Goal: Task Accomplishment & Management: Use online tool/utility

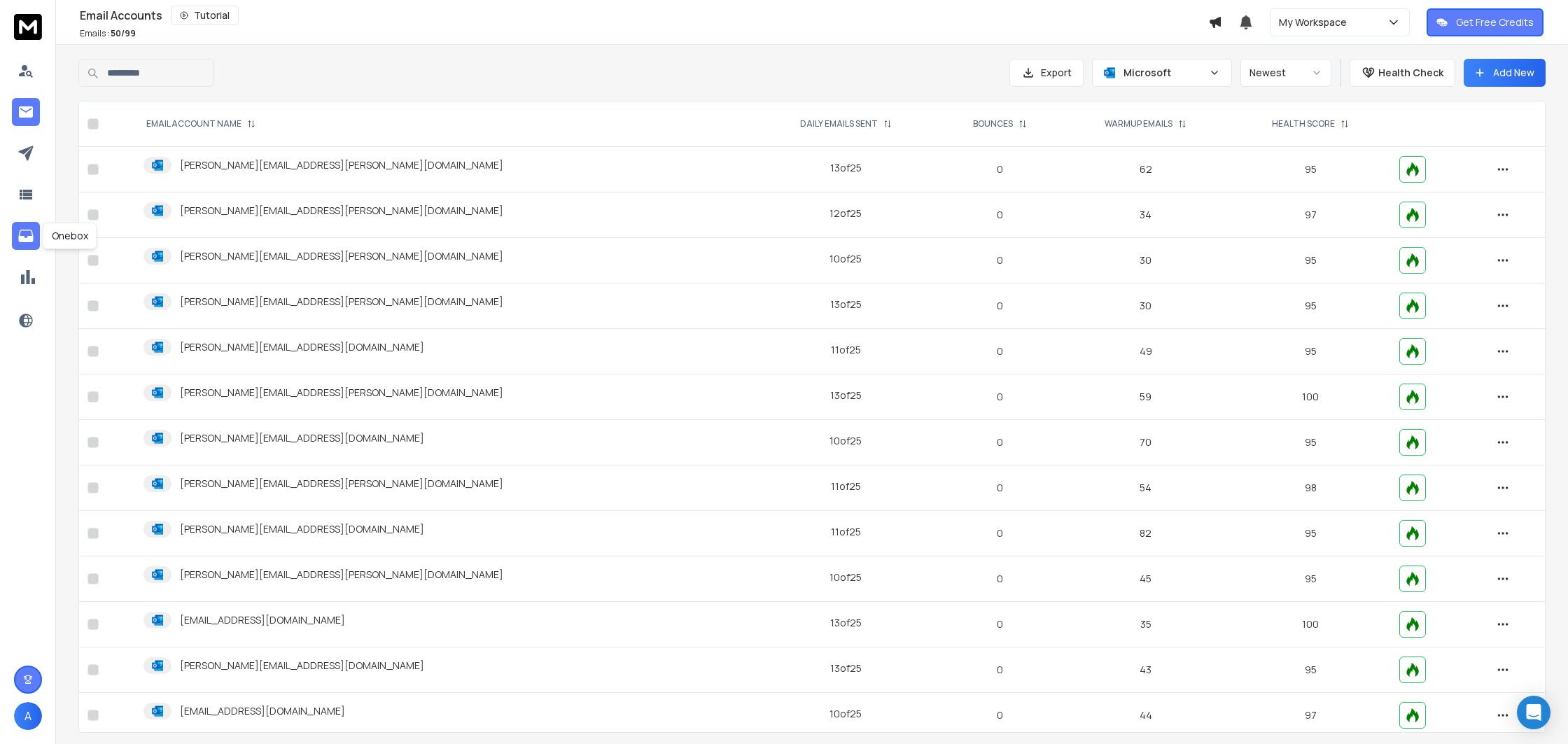
click at [34, 238] on link at bounding box center [26, 235] width 28 height 28
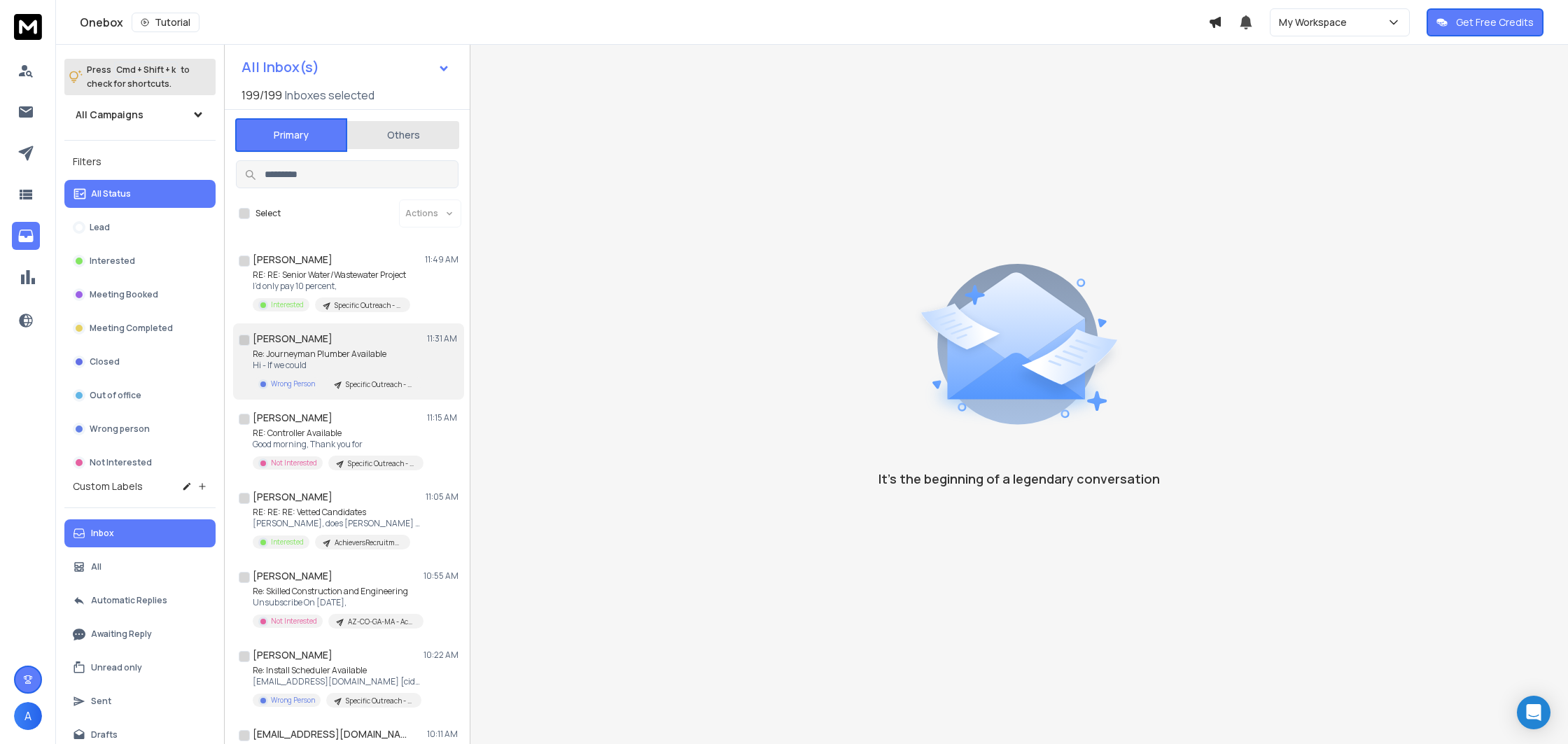
click at [380, 358] on p "Re: Journeyman Plumber Available" at bounding box center [337, 354] width 168 height 11
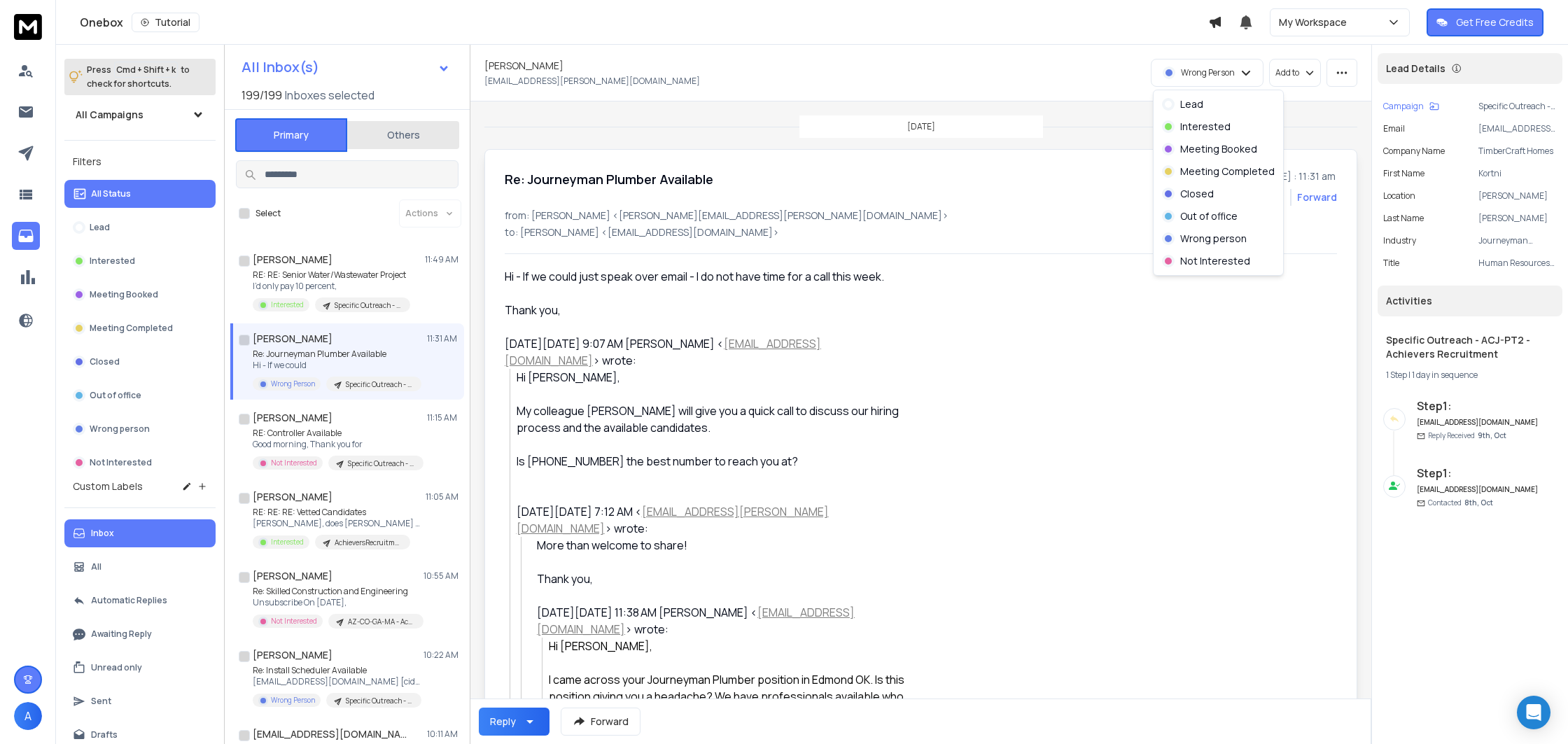
click at [1163, 72] on div "Wrong Person" at bounding box center [1207, 72] width 111 height 27
click at [1221, 128] on p "Interested" at bounding box center [1205, 127] width 51 height 14
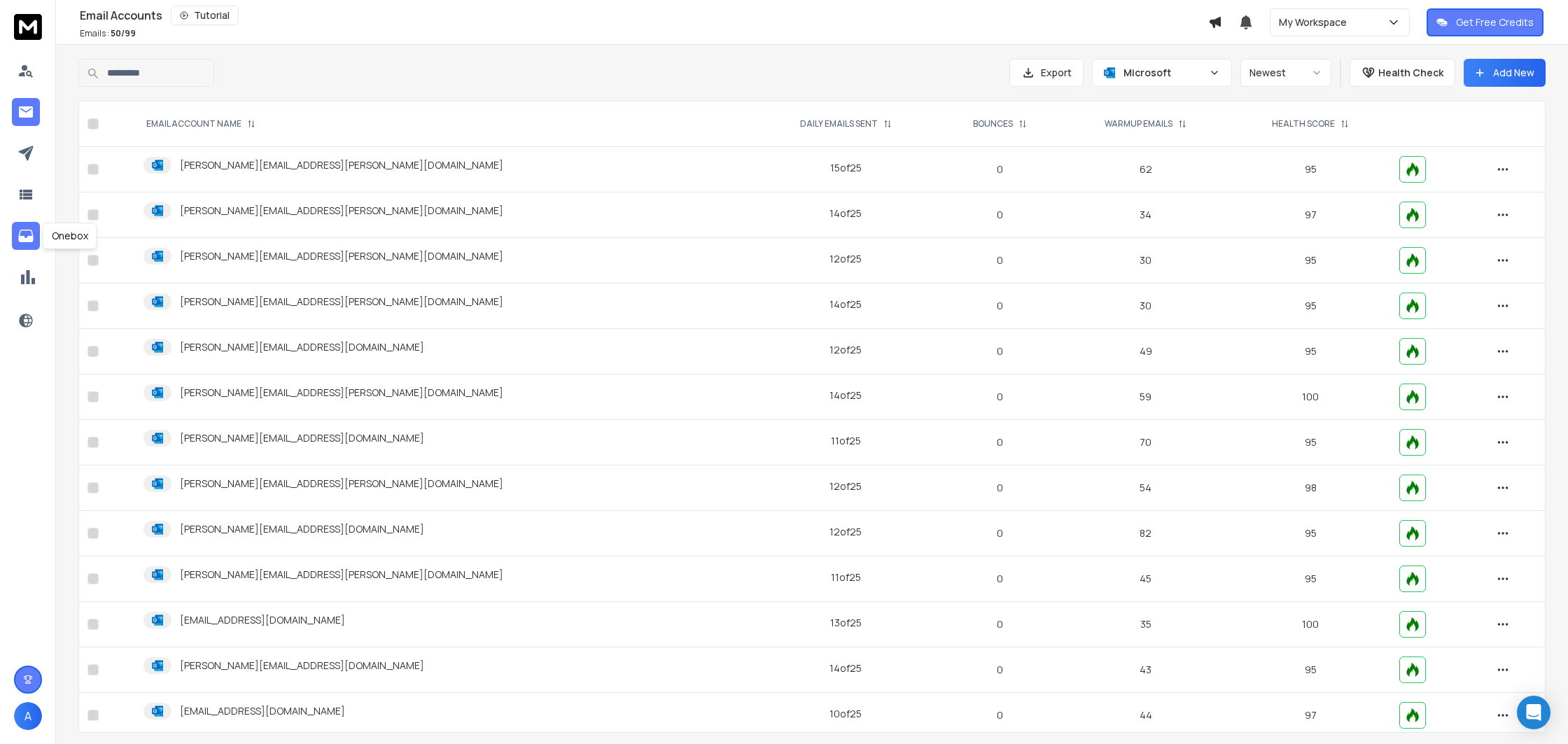
click at [29, 236] on icon at bounding box center [25, 235] width 15 height 13
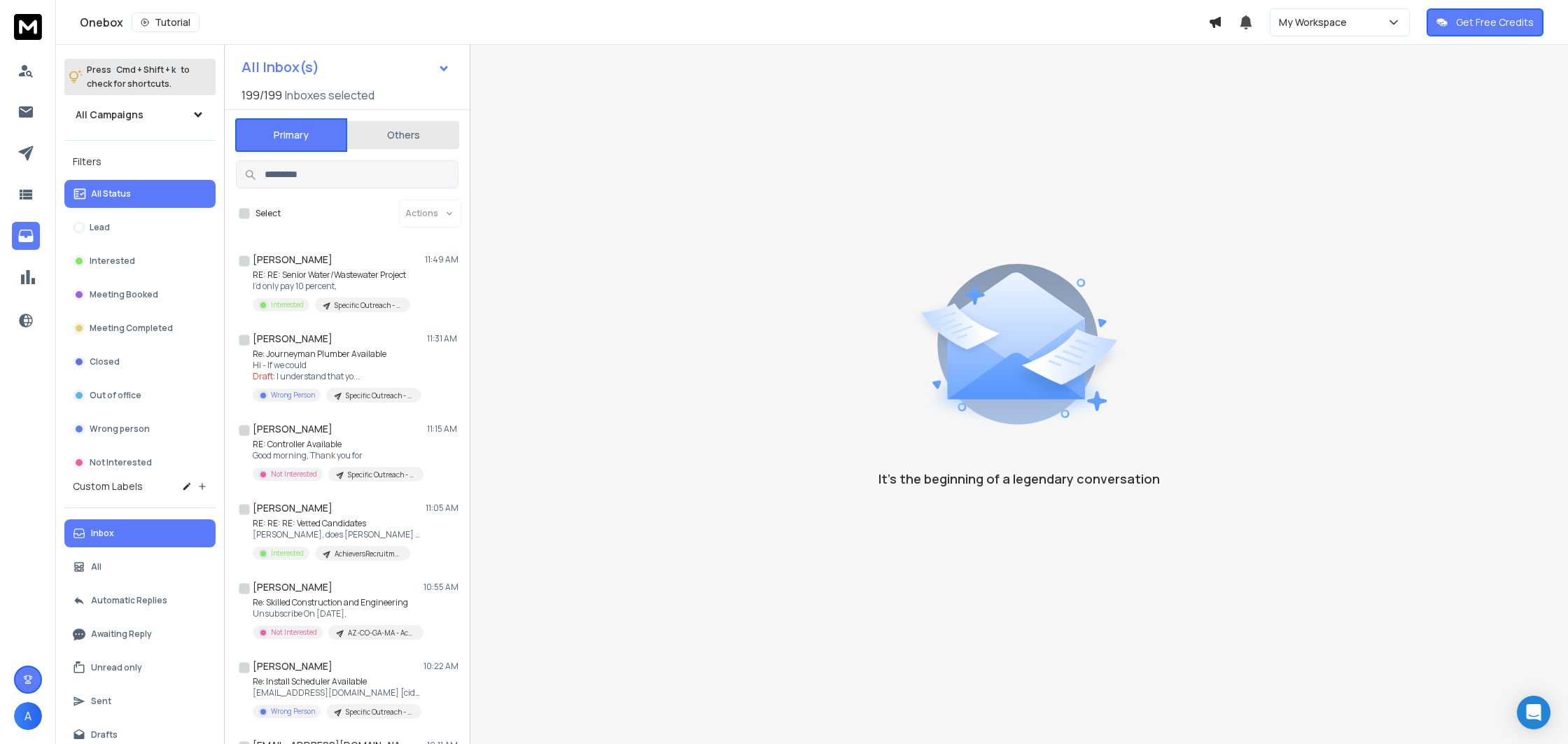
click at [118, 557] on button "All" at bounding box center [140, 567] width 152 height 28
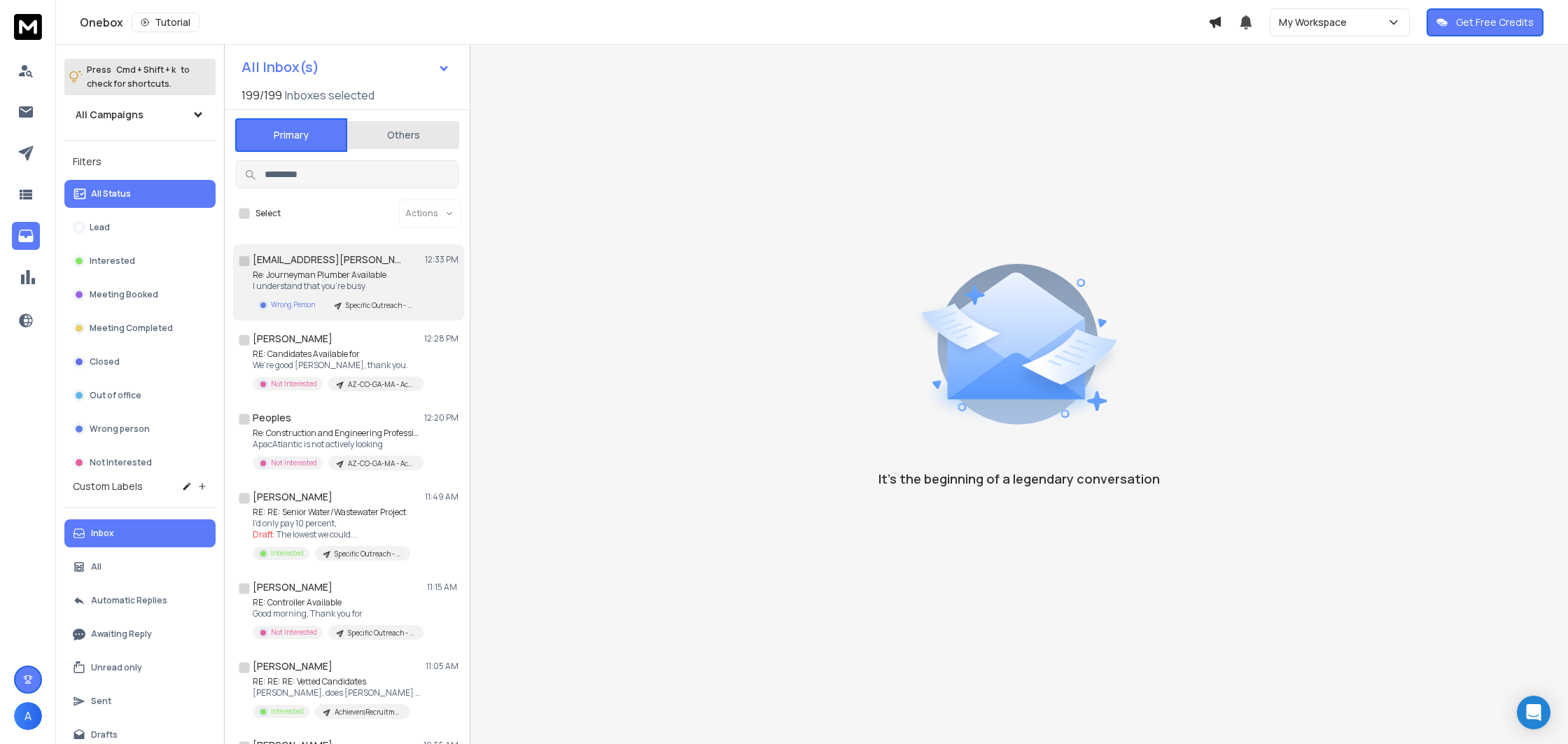
click at [308, 277] on p "Re: Journeyman Plumber Available" at bounding box center [337, 275] width 168 height 11
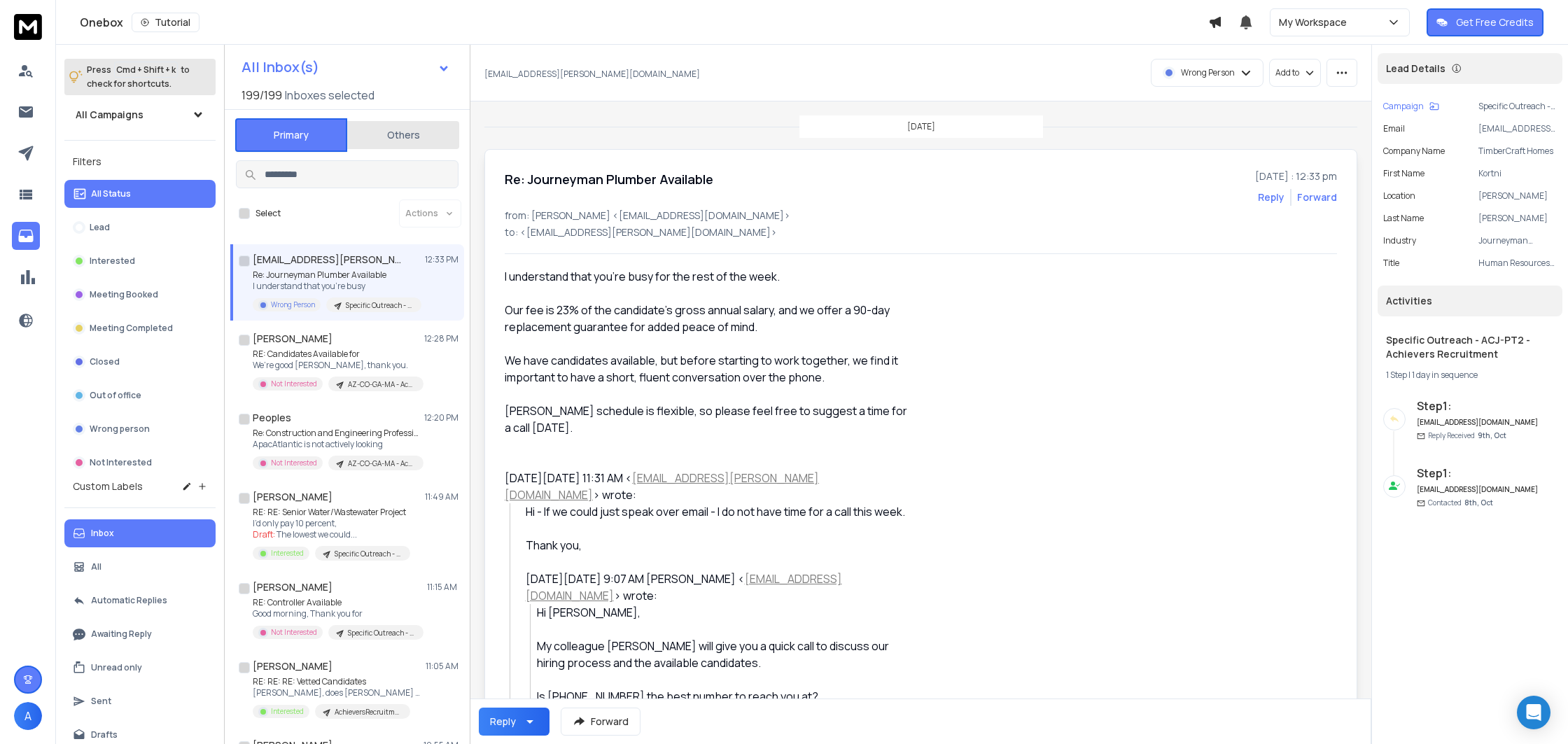
click at [14, 27] on icon at bounding box center [27, 27] width 28 height 26
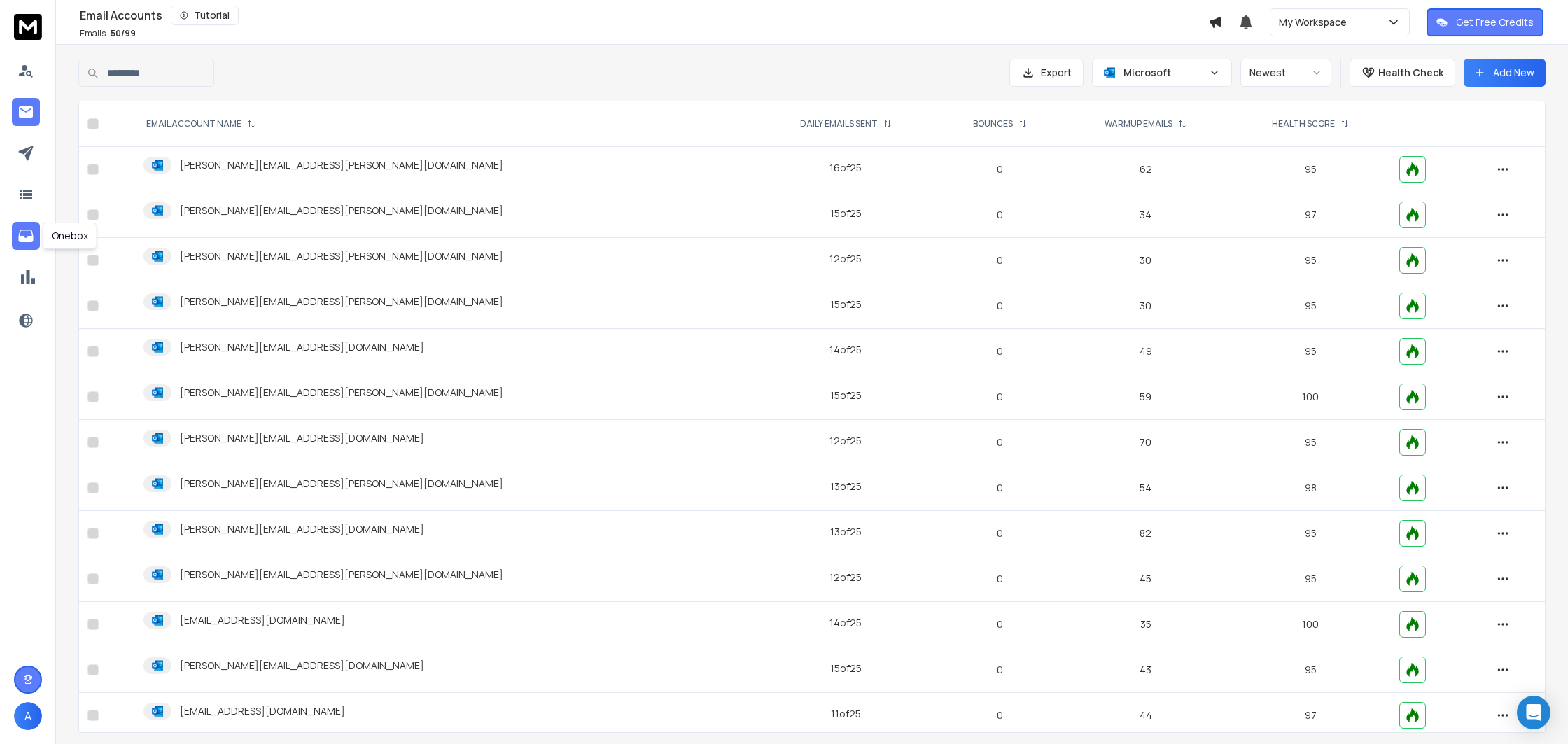
click at [30, 236] on icon at bounding box center [25, 235] width 15 height 13
click at [29, 240] on icon at bounding box center [25, 235] width 15 height 13
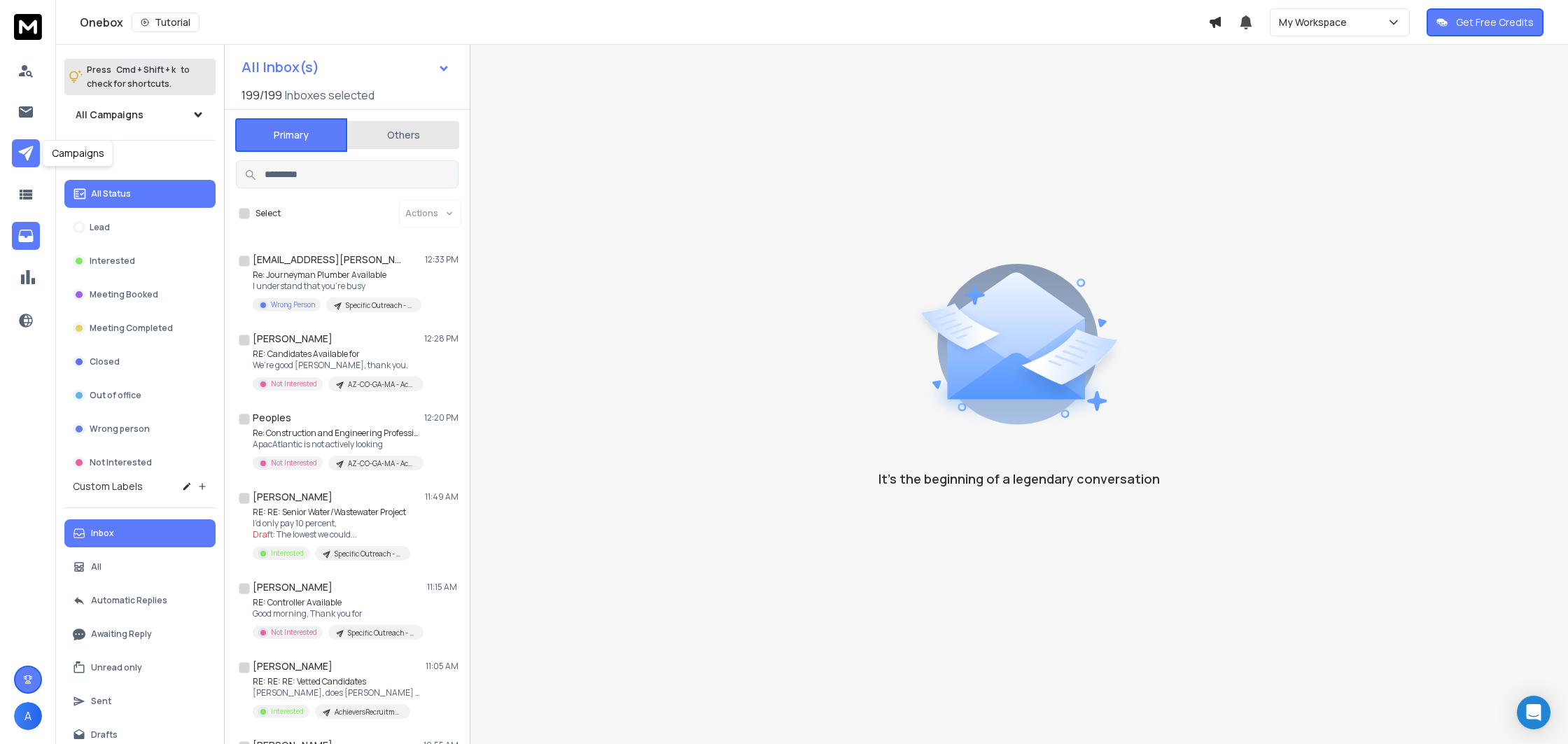
click at [17, 147] on icon at bounding box center [26, 153] width 17 height 17
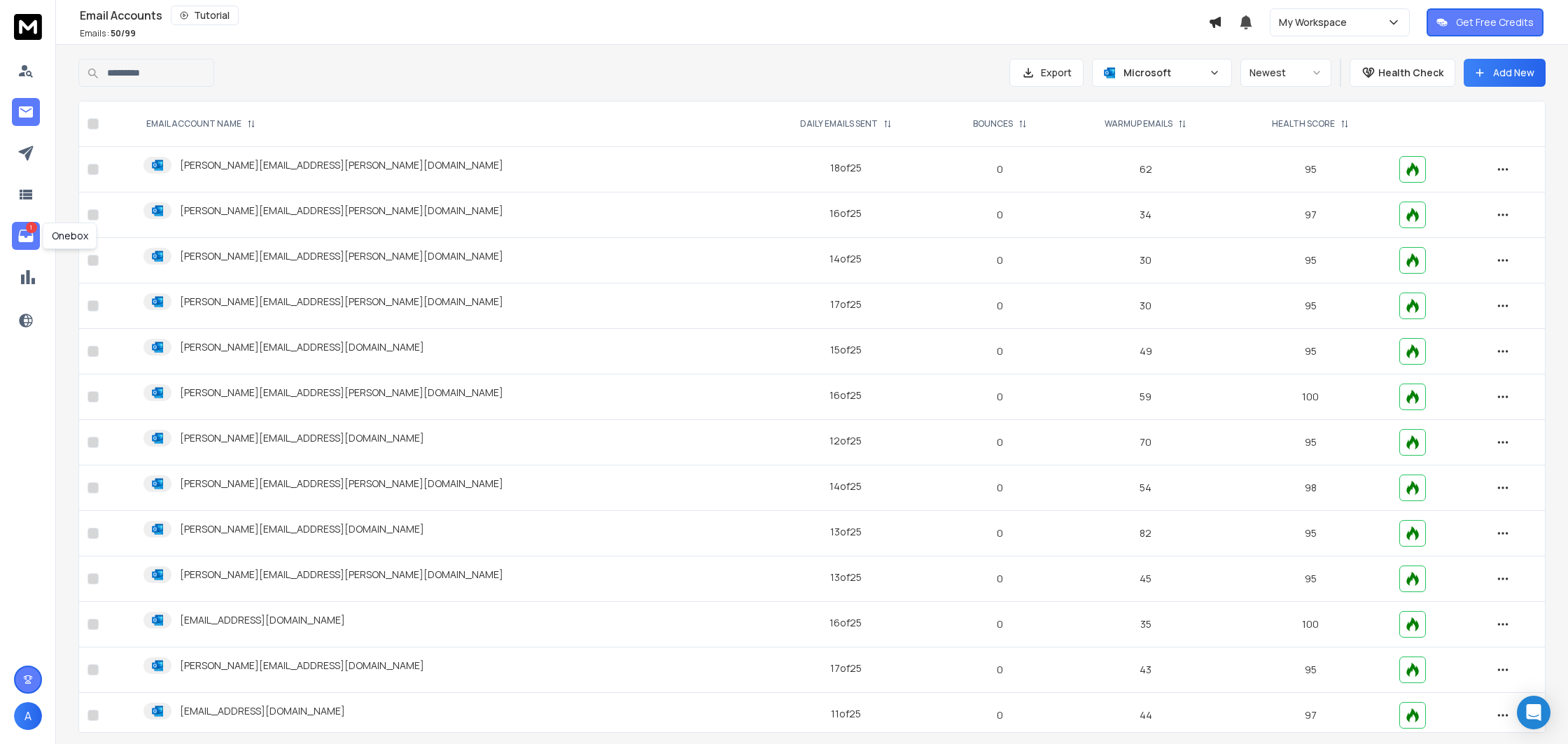
click at [17, 235] on icon at bounding box center [26, 236] width 17 height 17
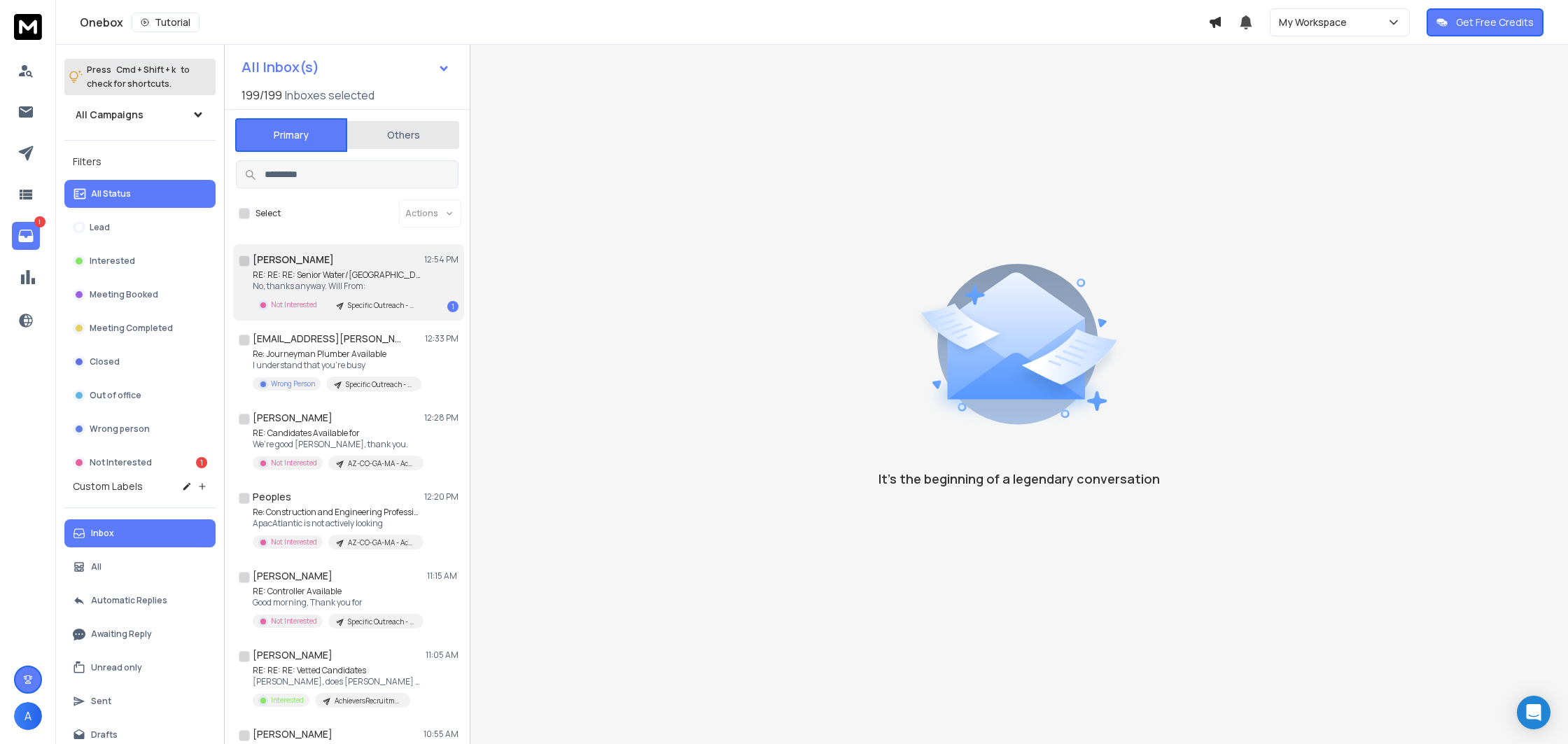
click at [337, 287] on p "No, thanks anyway. Will From:" at bounding box center [337, 286] width 168 height 11
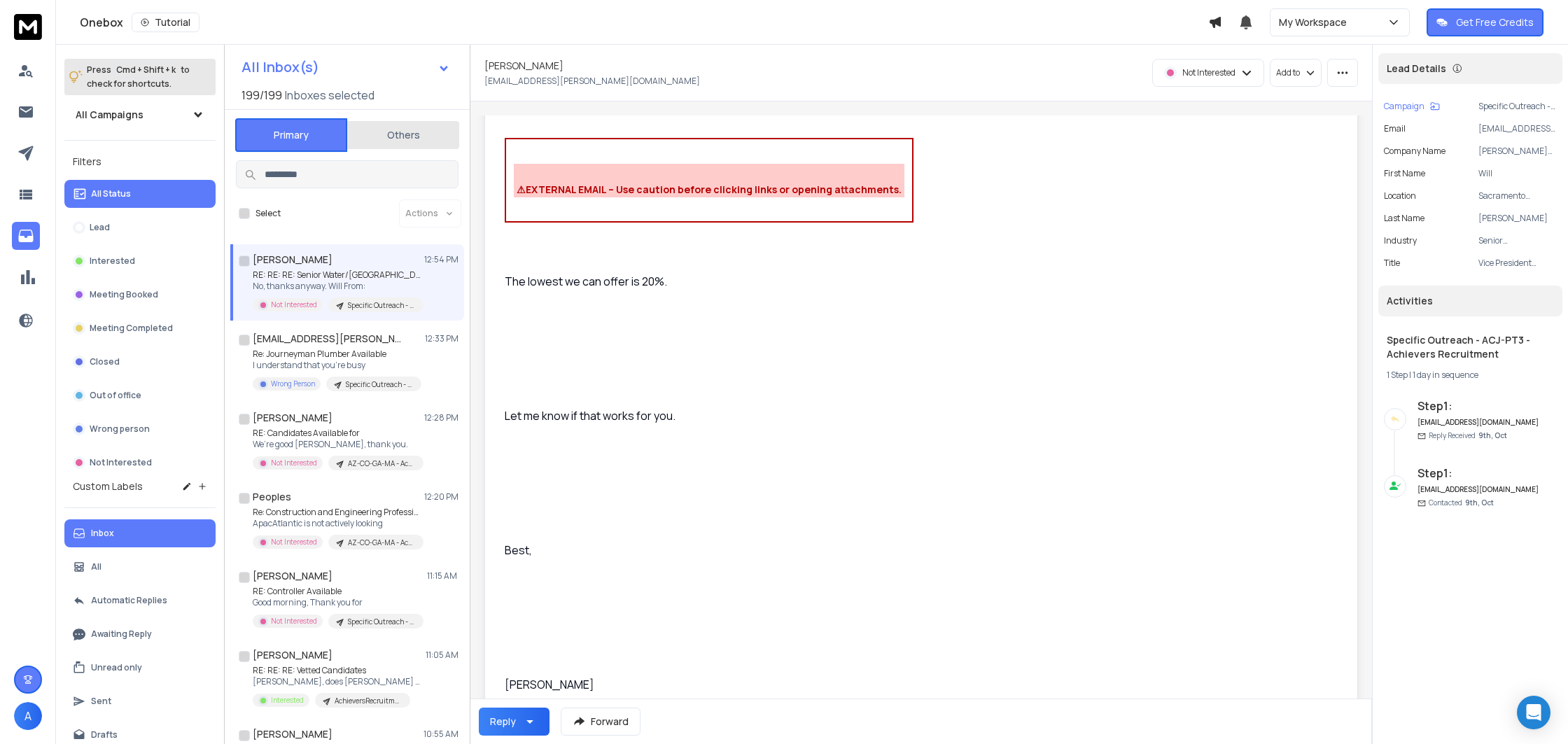
scroll to position [335, 0]
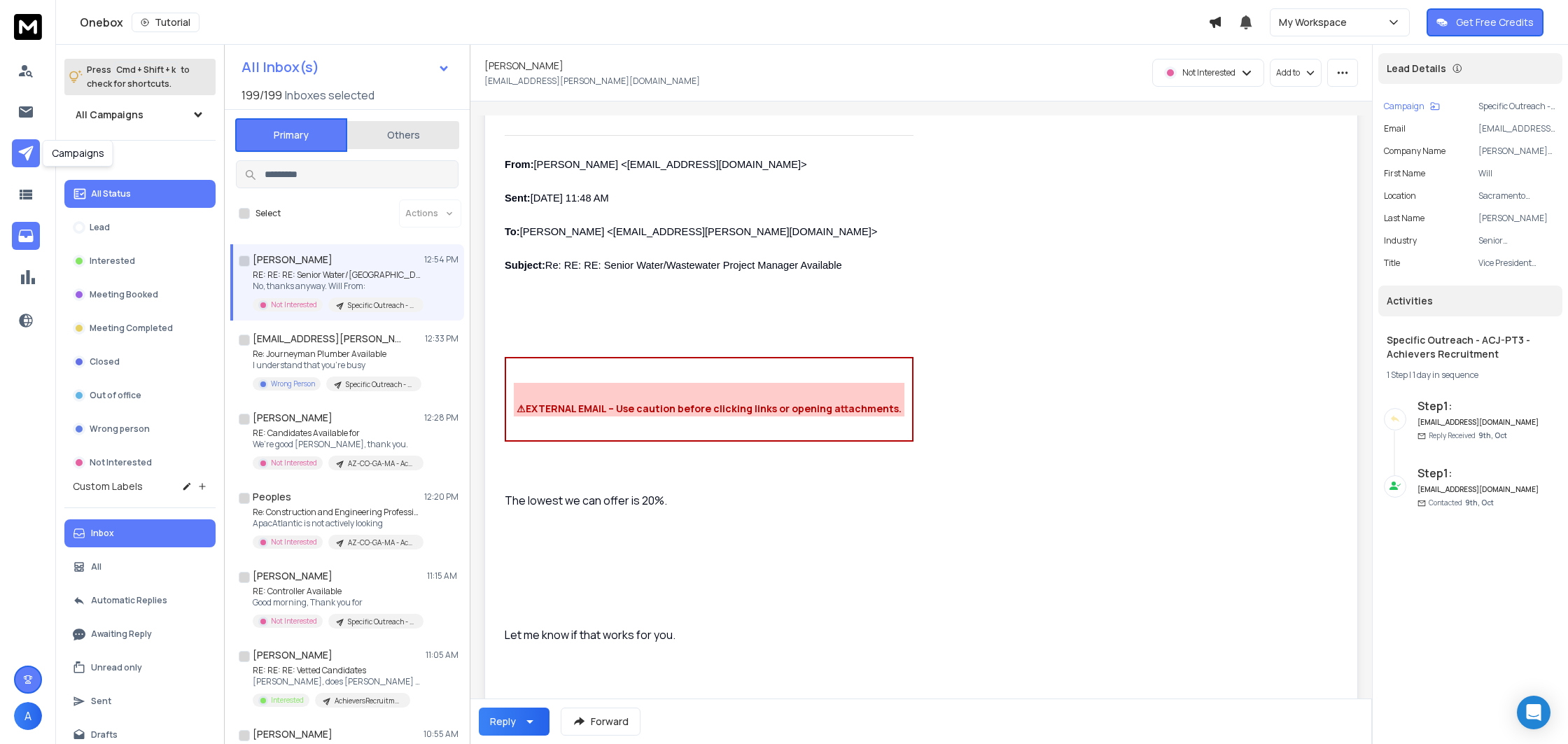
click at [35, 150] on link at bounding box center [26, 153] width 28 height 28
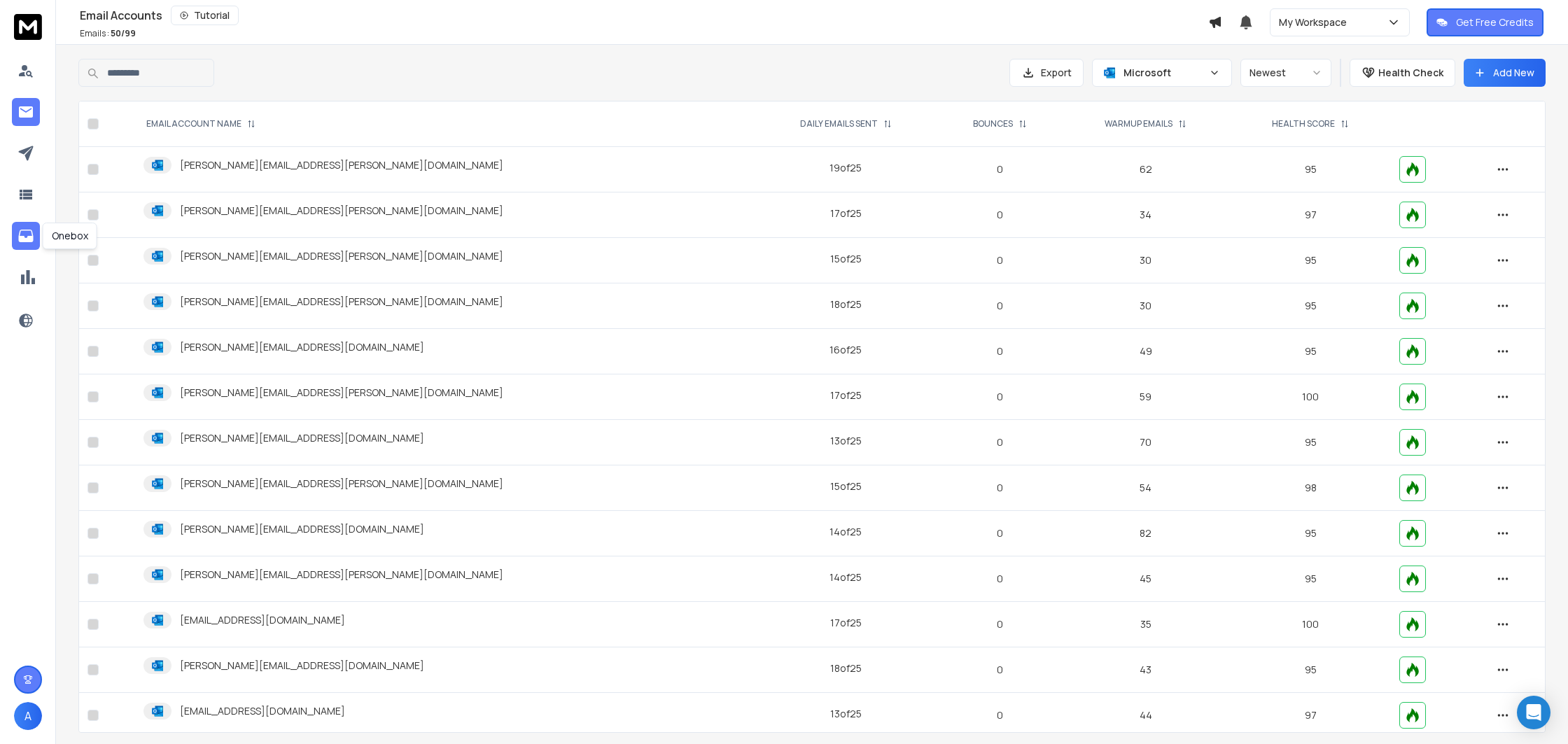
click at [29, 235] on icon at bounding box center [25, 235] width 15 height 13
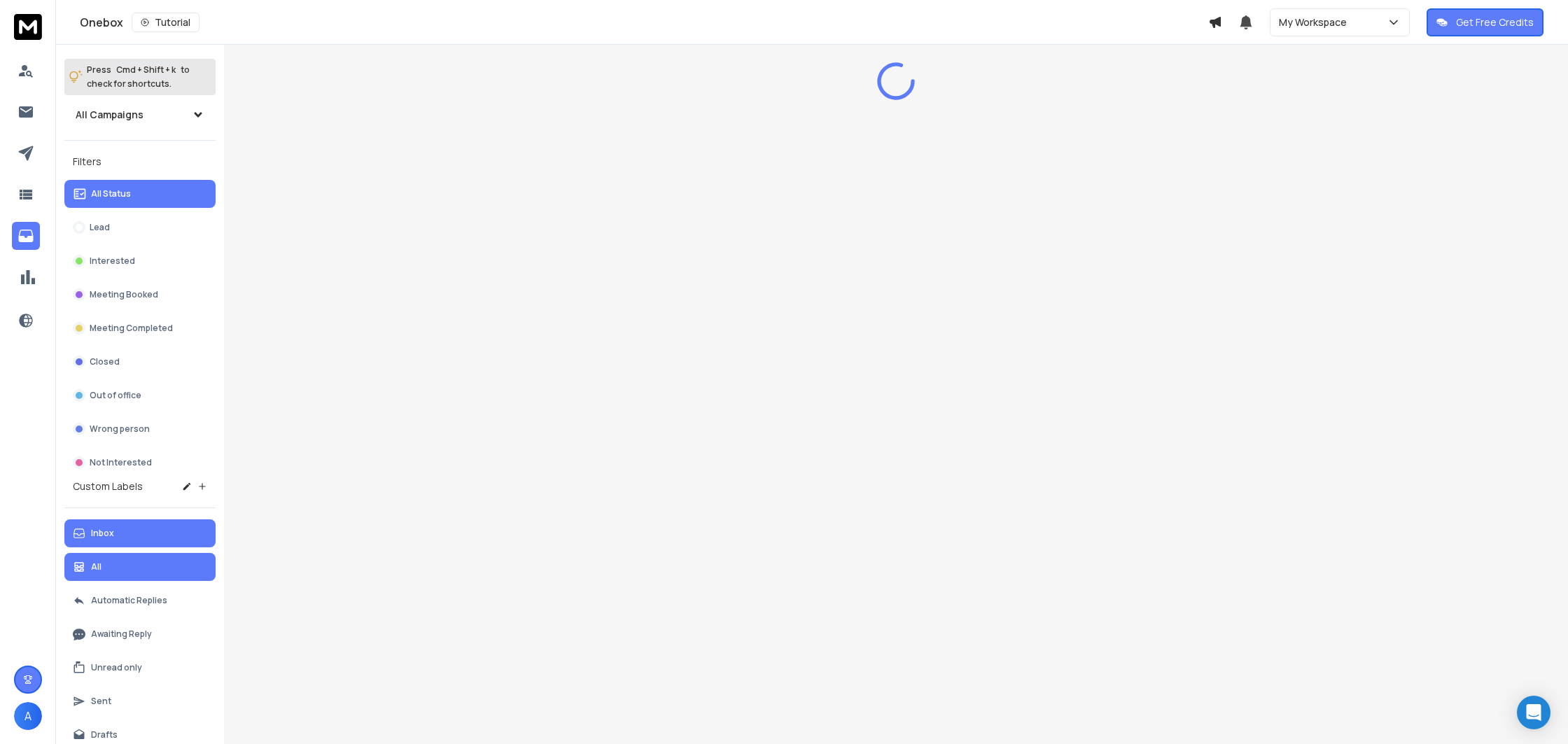
click at [132, 556] on button "All" at bounding box center [140, 567] width 152 height 28
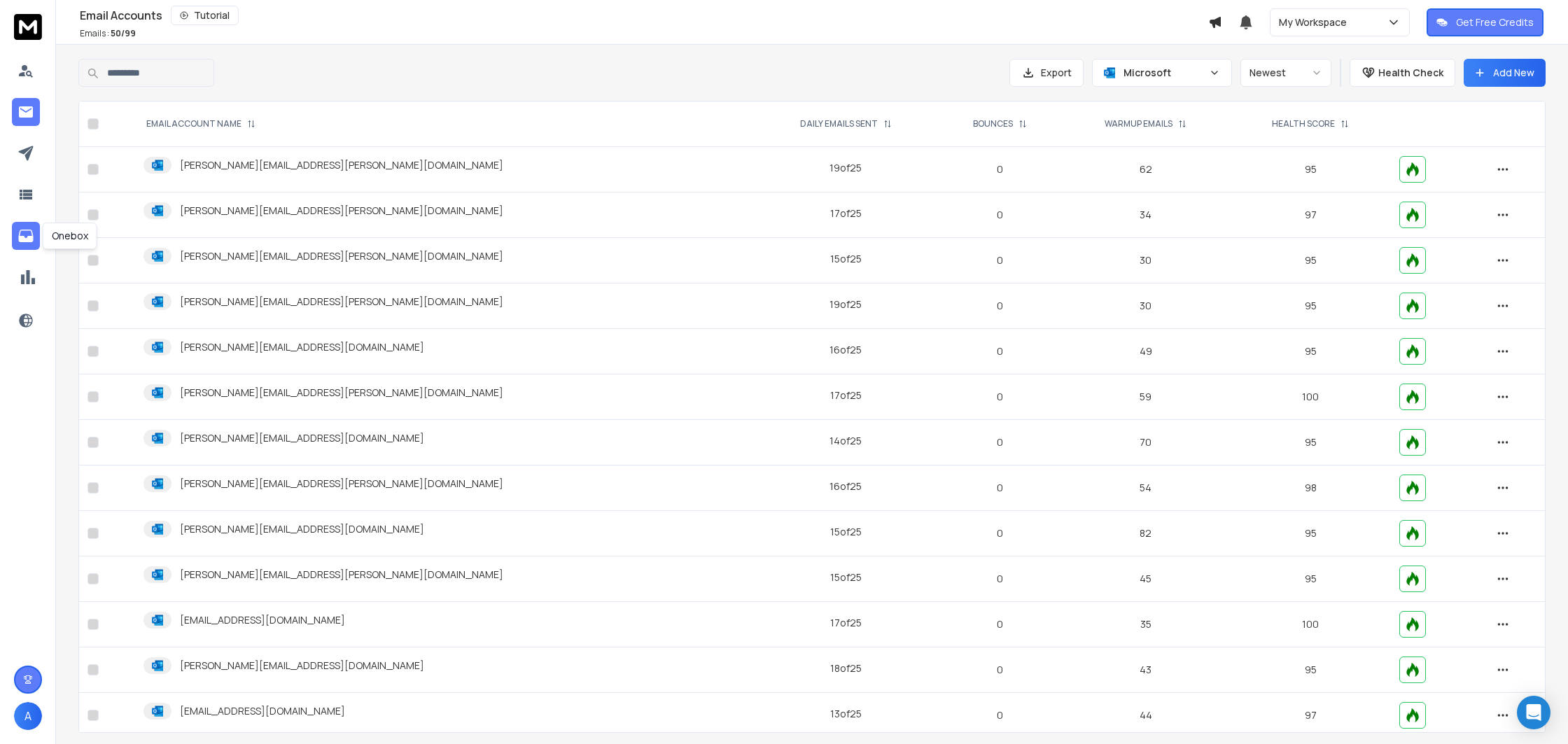
click at [27, 243] on icon at bounding box center [26, 236] width 17 height 17
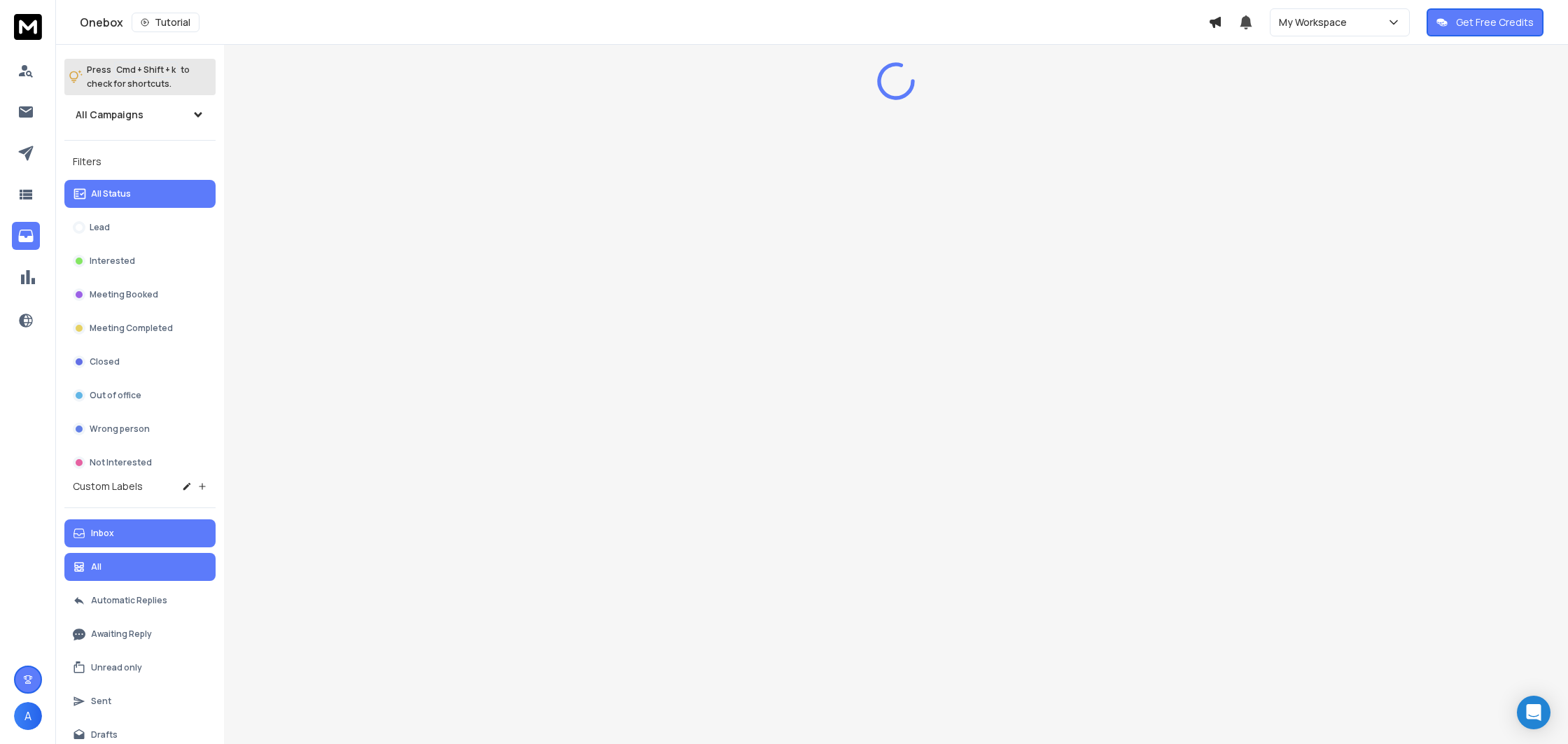
click at [176, 569] on button "All" at bounding box center [140, 567] width 152 height 28
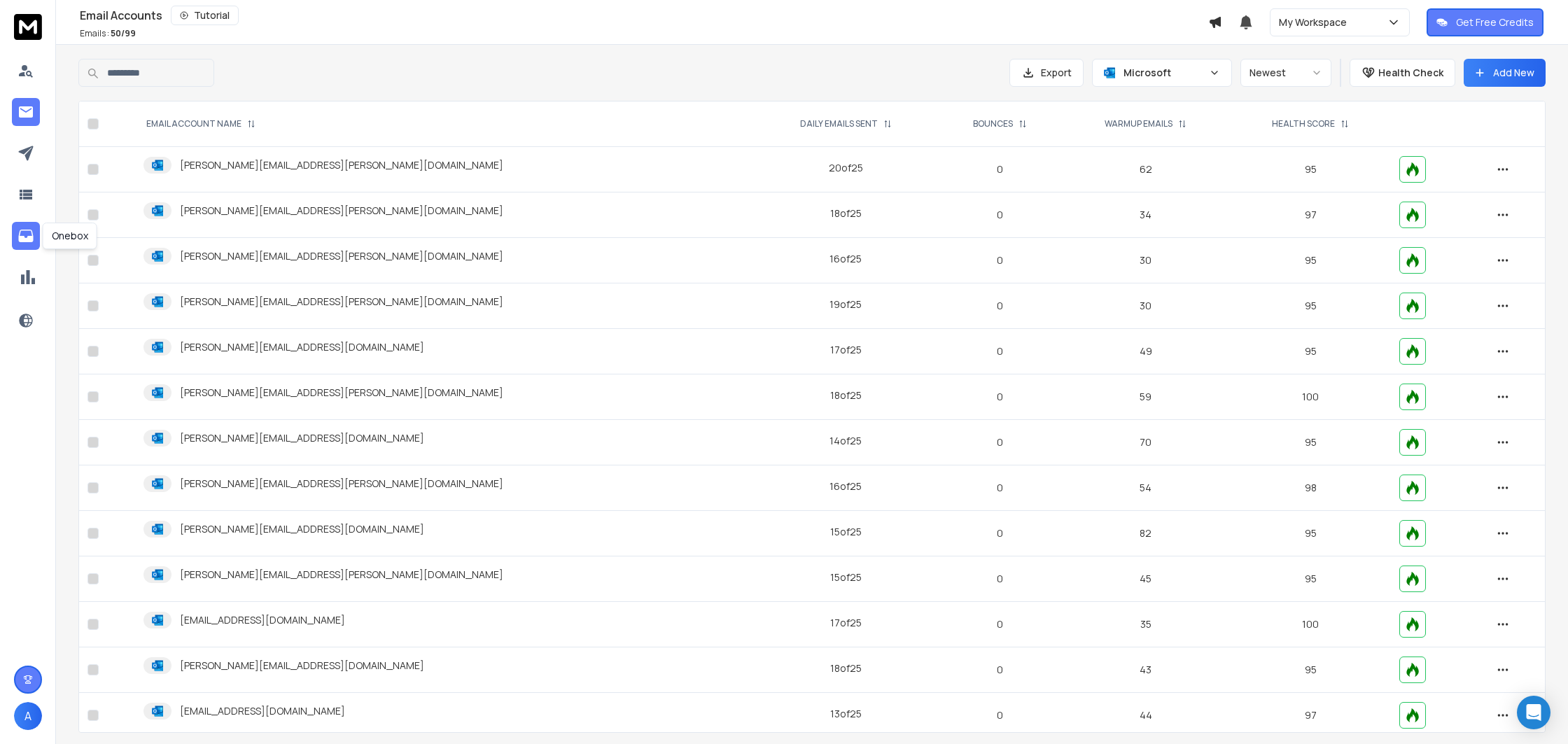
click at [29, 247] on link at bounding box center [26, 235] width 28 height 28
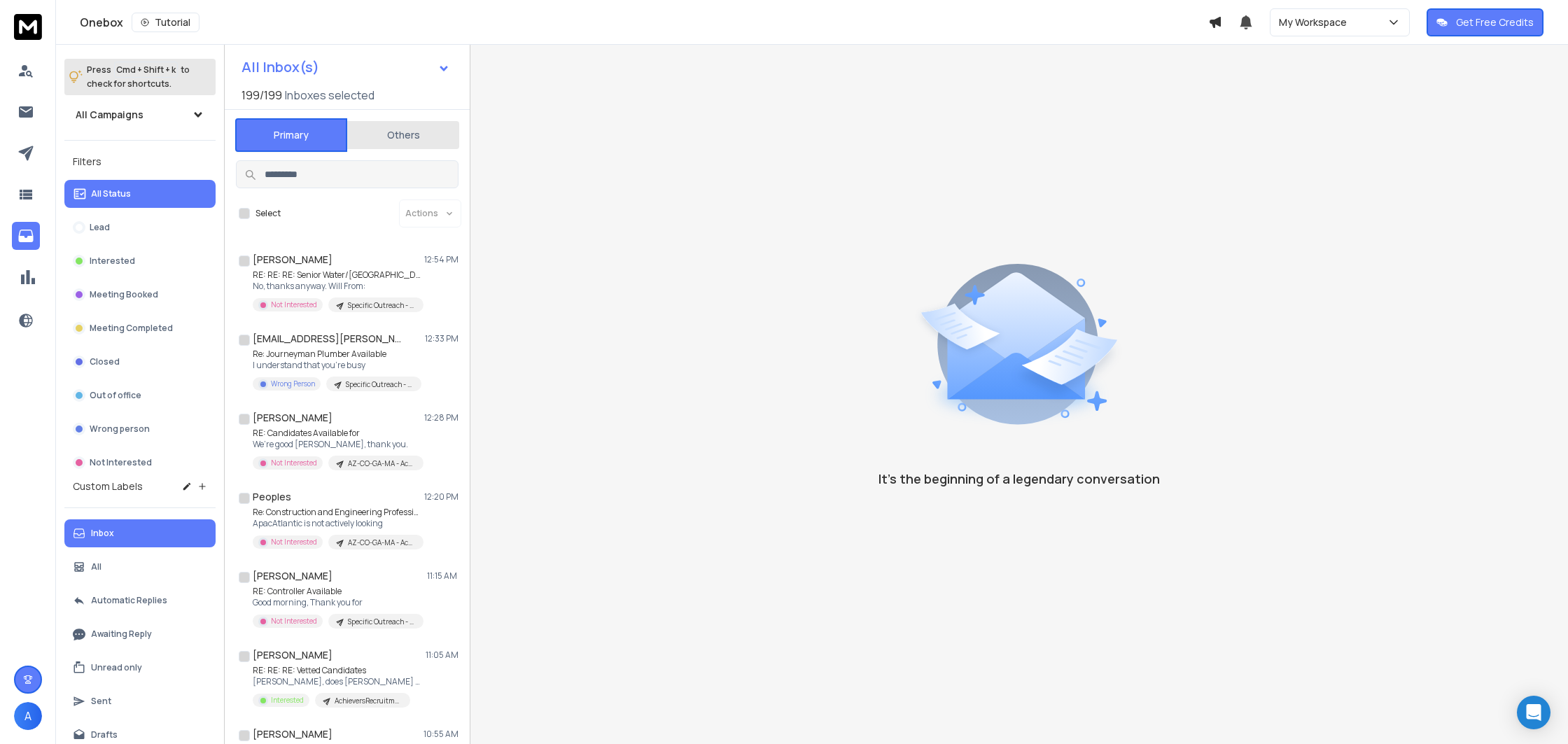
click at [157, 557] on button "All" at bounding box center [140, 567] width 152 height 28
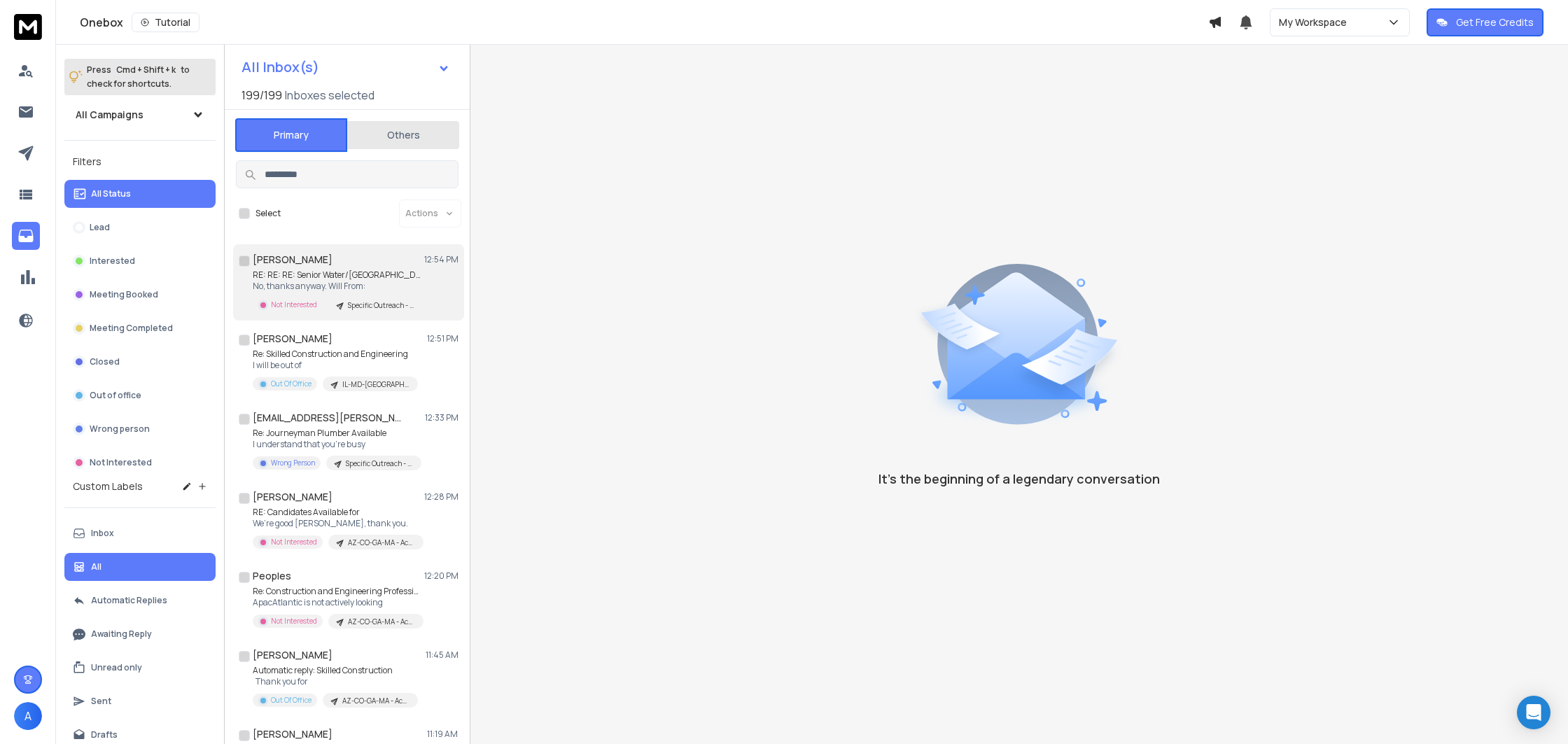
click at [345, 265] on div "Will Koger 12:54 PM" at bounding box center [355, 259] width 206 height 14
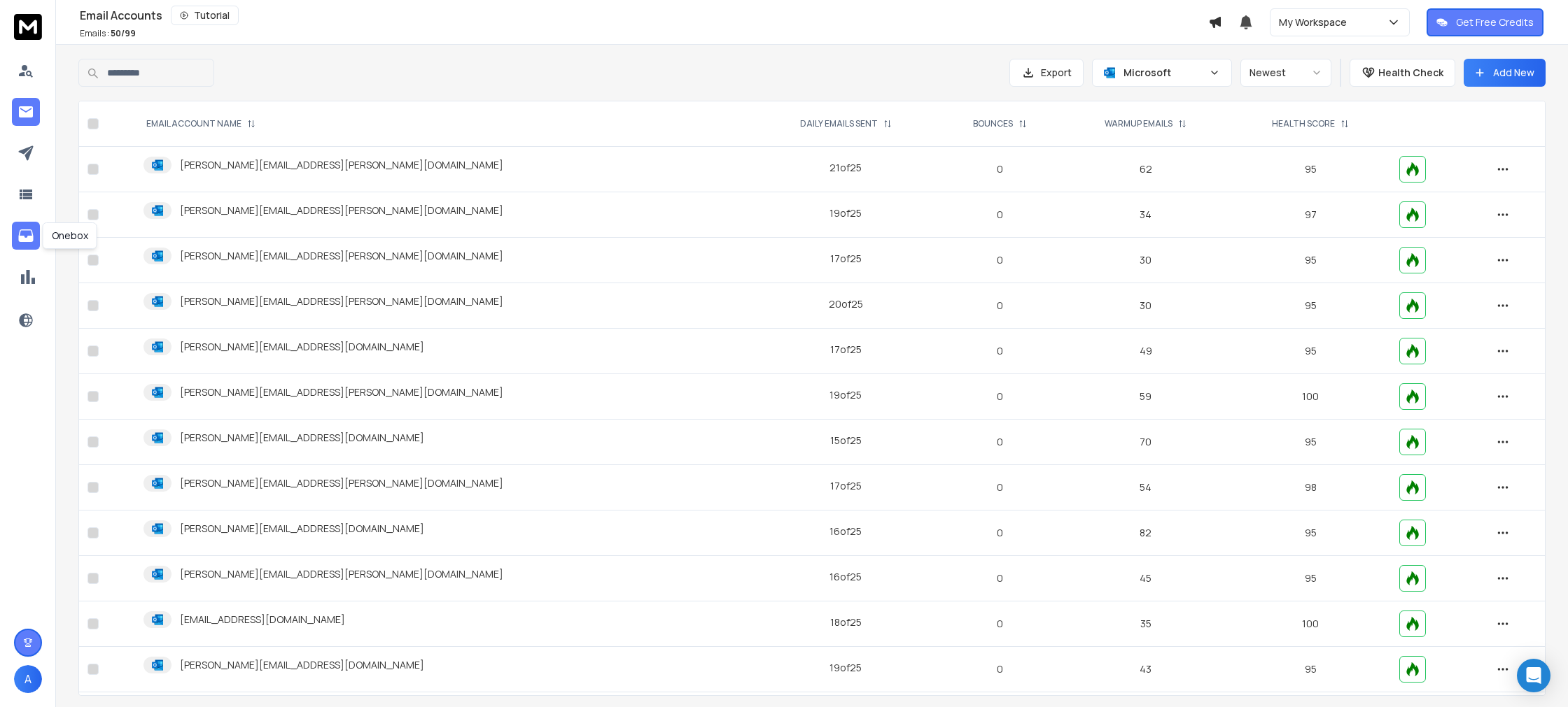
click at [30, 230] on icon at bounding box center [25, 235] width 15 height 13
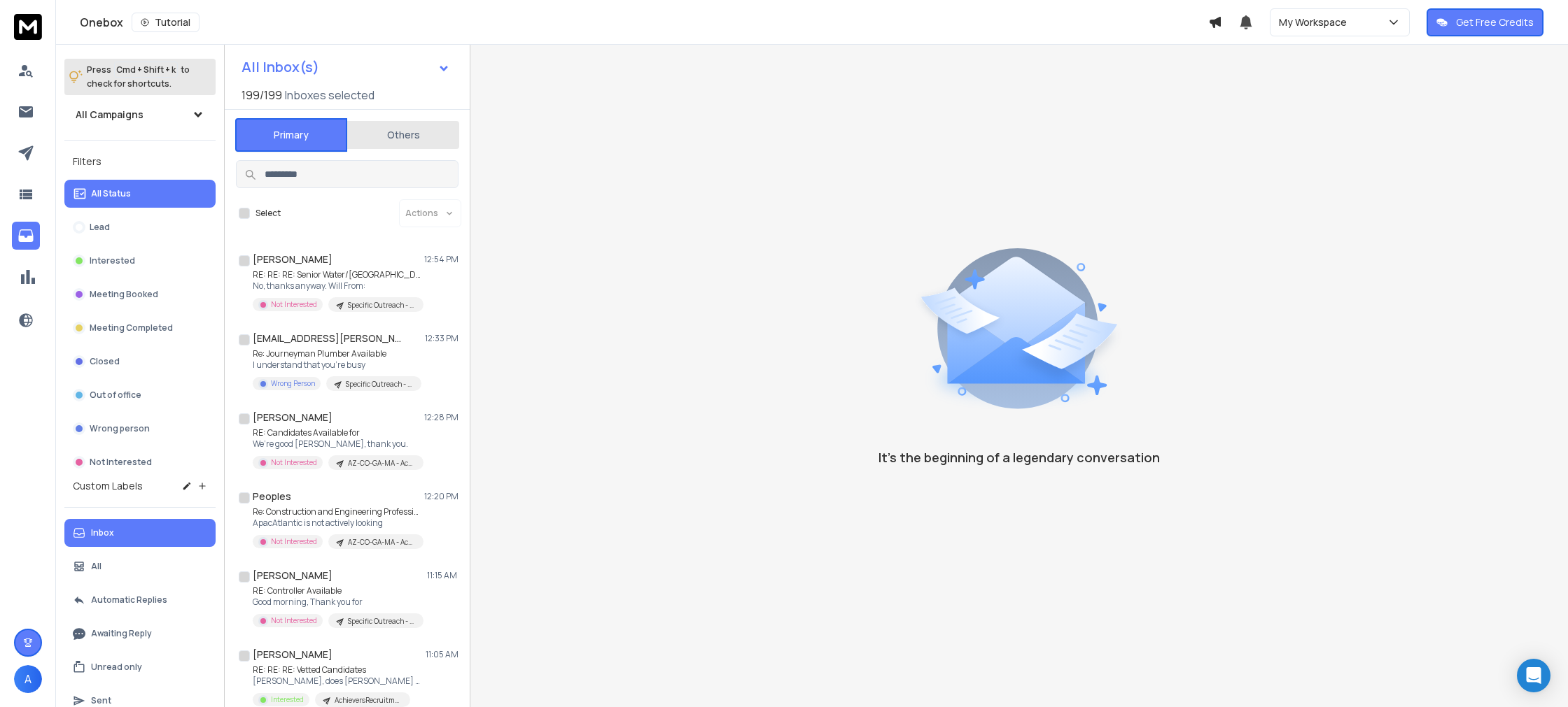
click at [114, 561] on button "All" at bounding box center [140, 567] width 152 height 28
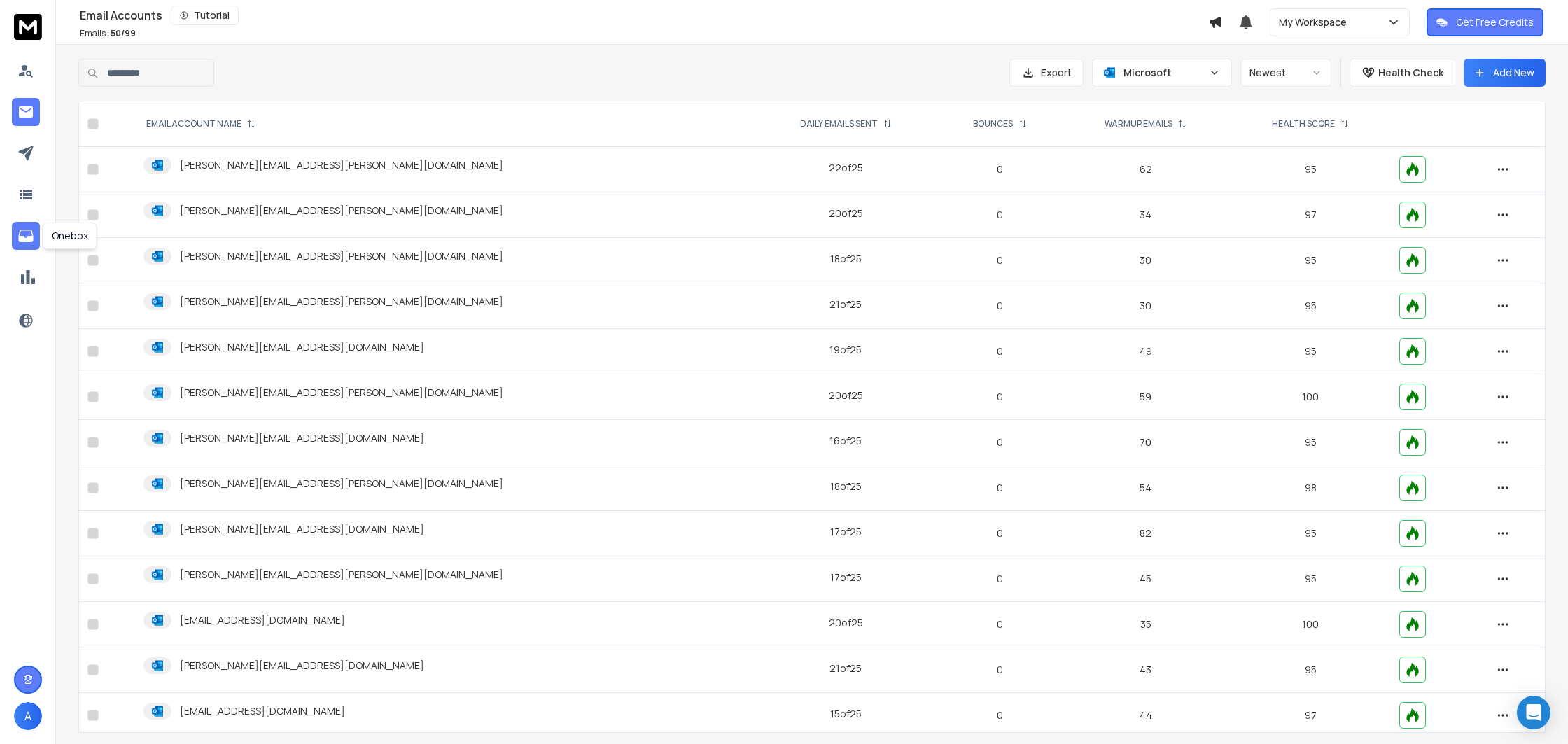
click at [21, 243] on icon at bounding box center [26, 236] width 17 height 17
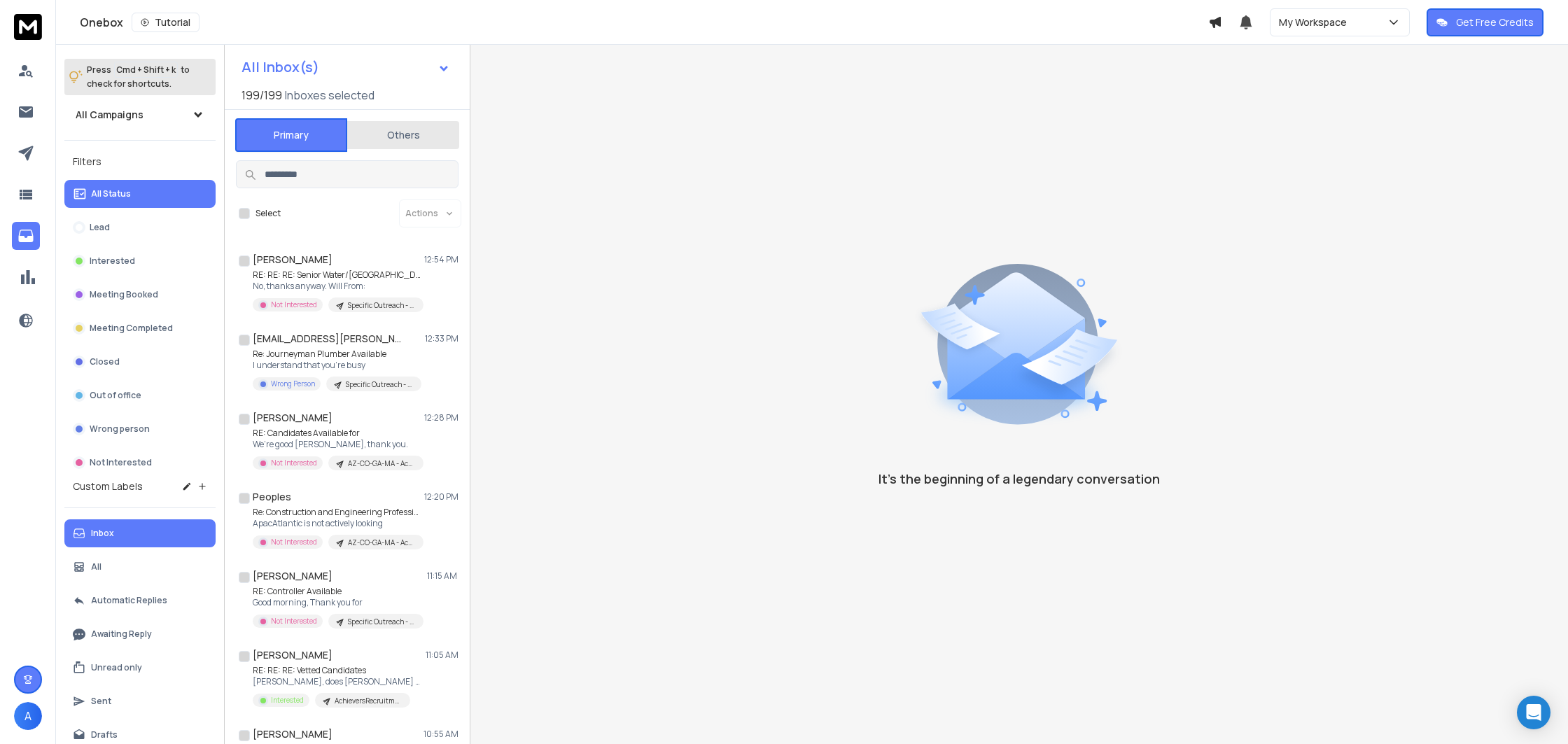
click at [151, 569] on button "All" at bounding box center [140, 567] width 152 height 28
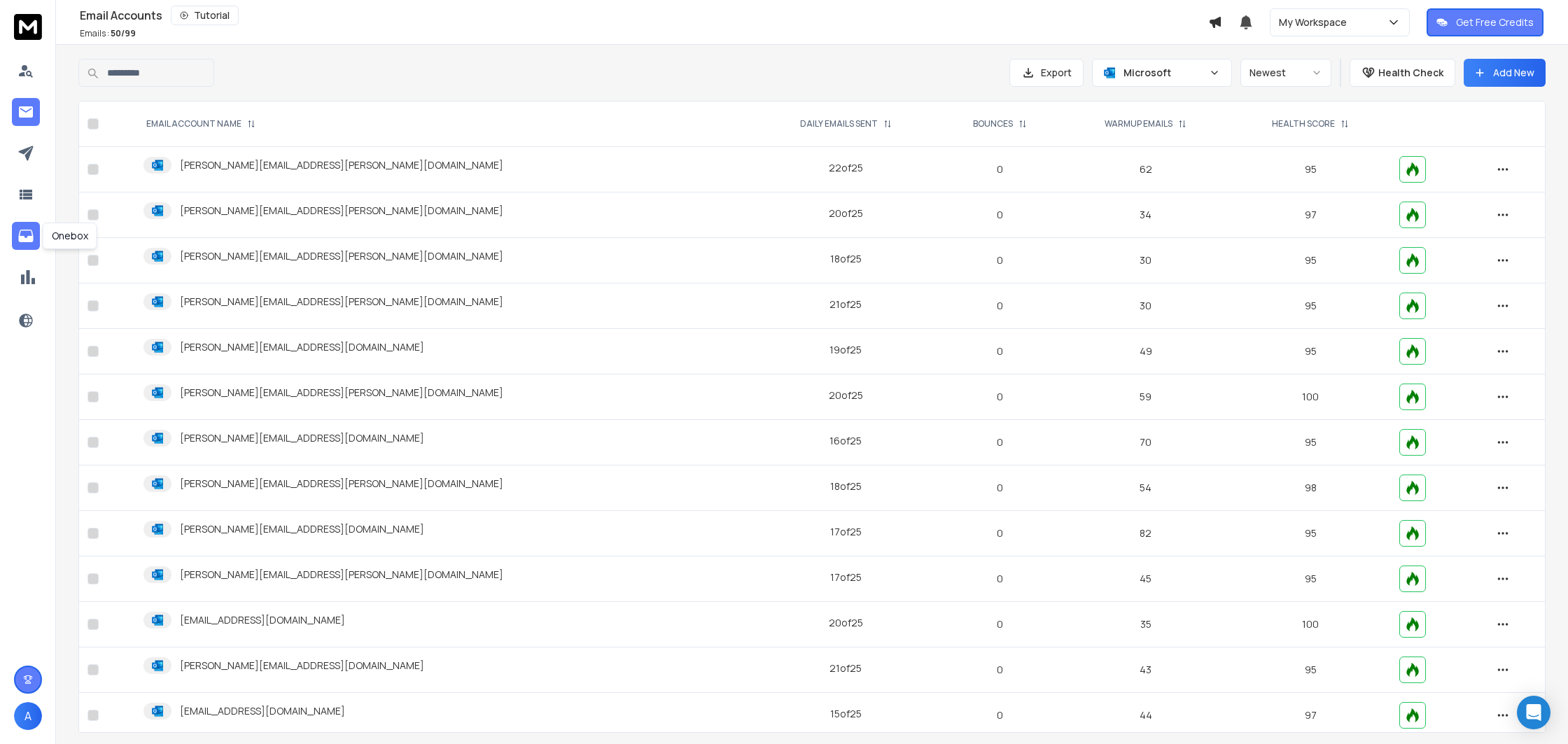
click at [17, 226] on link at bounding box center [26, 235] width 28 height 28
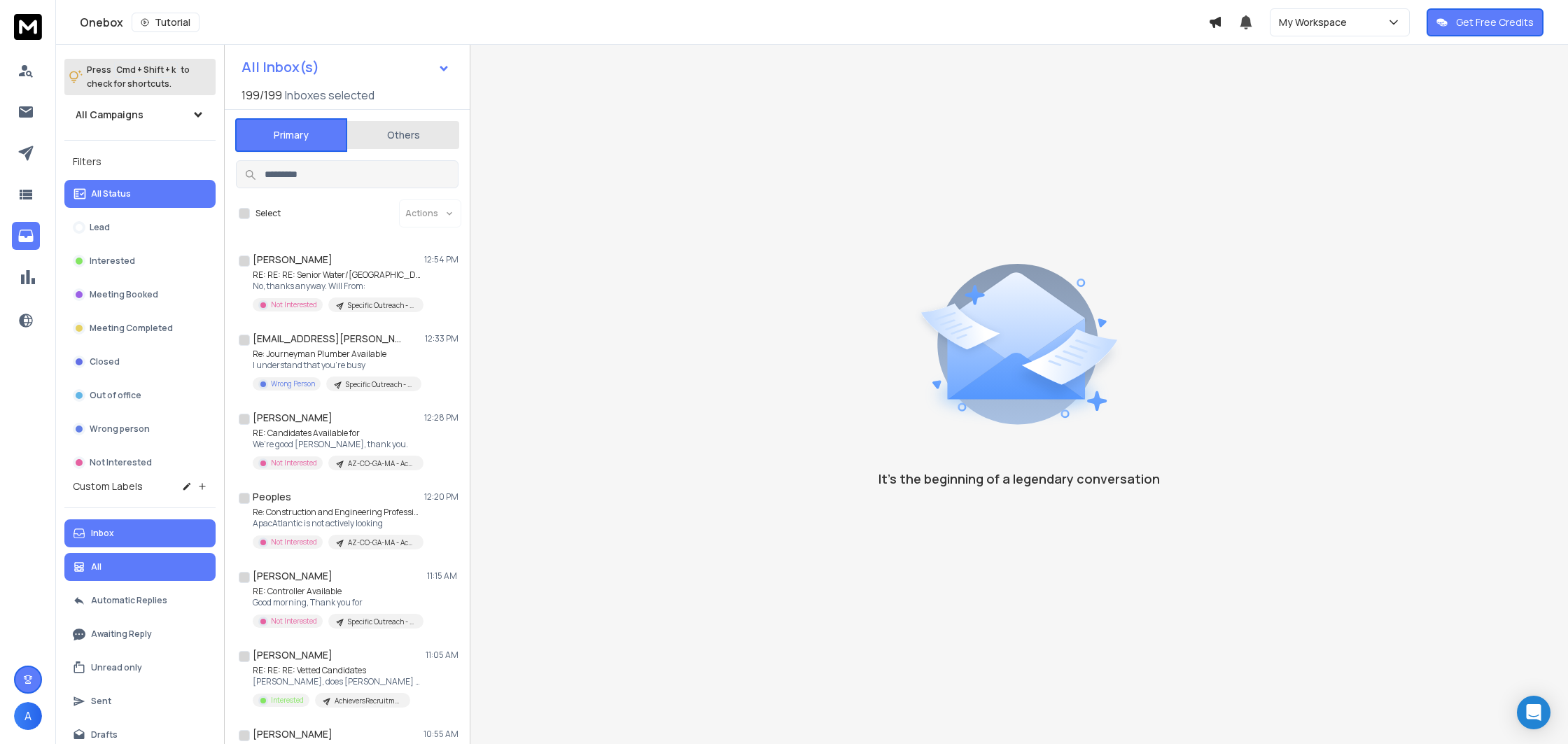
click at [140, 554] on button "All" at bounding box center [140, 567] width 152 height 28
click at [140, 519] on button "Inbox" at bounding box center [140, 533] width 152 height 28
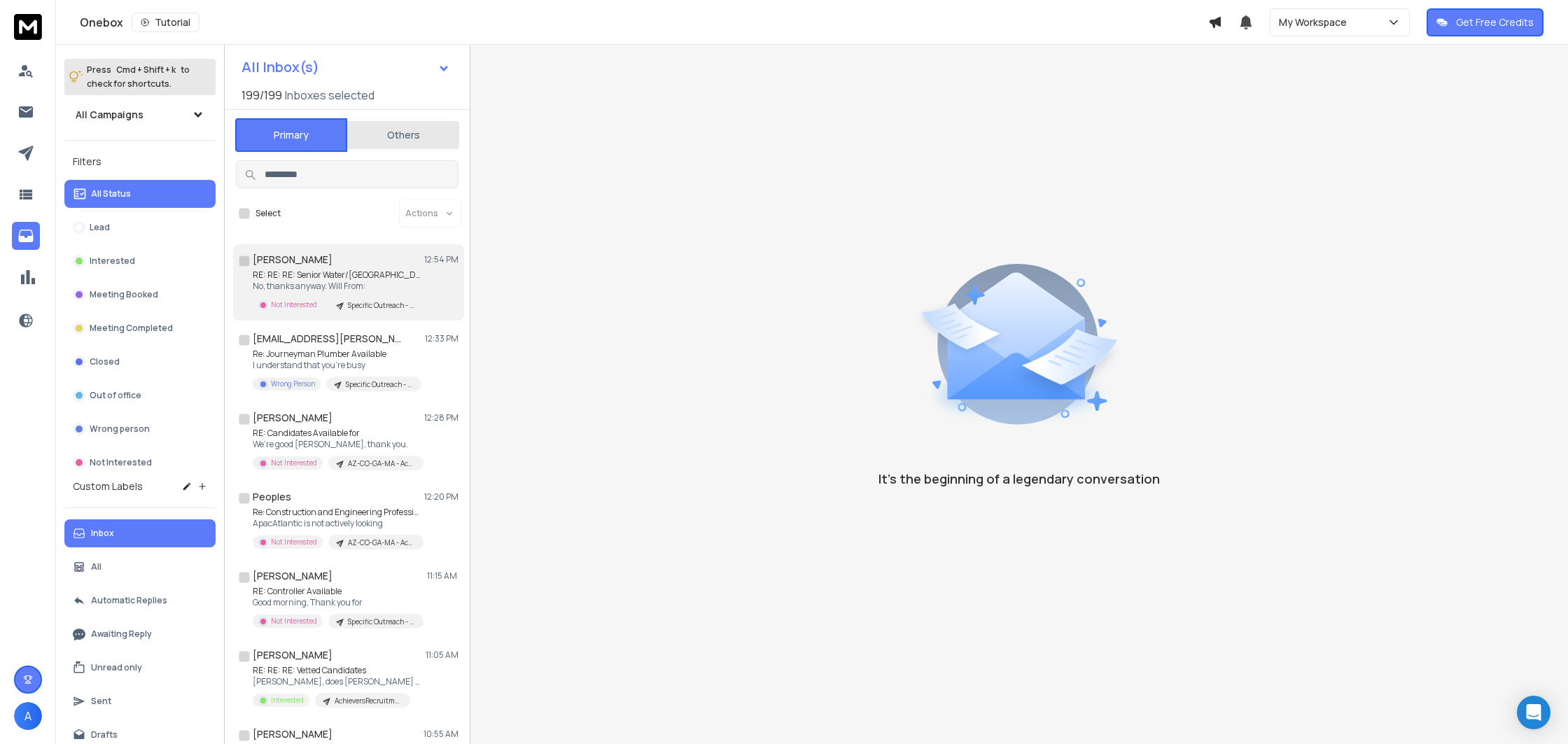
click at [293, 274] on p "RE: RE: RE: Senior Water/[GEOGRAPHIC_DATA]" at bounding box center [337, 275] width 168 height 11
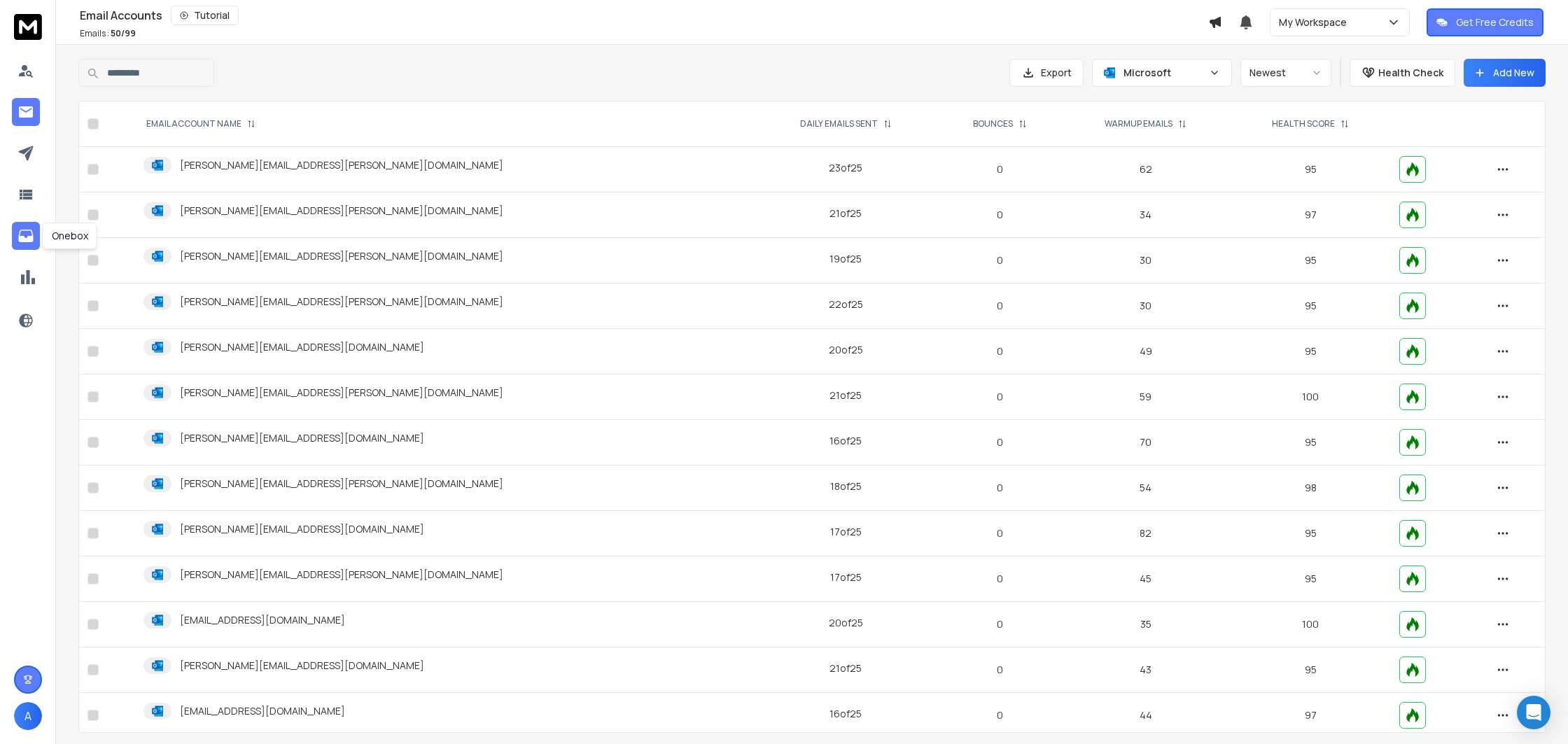
click at [33, 240] on icon at bounding box center [26, 236] width 17 height 17
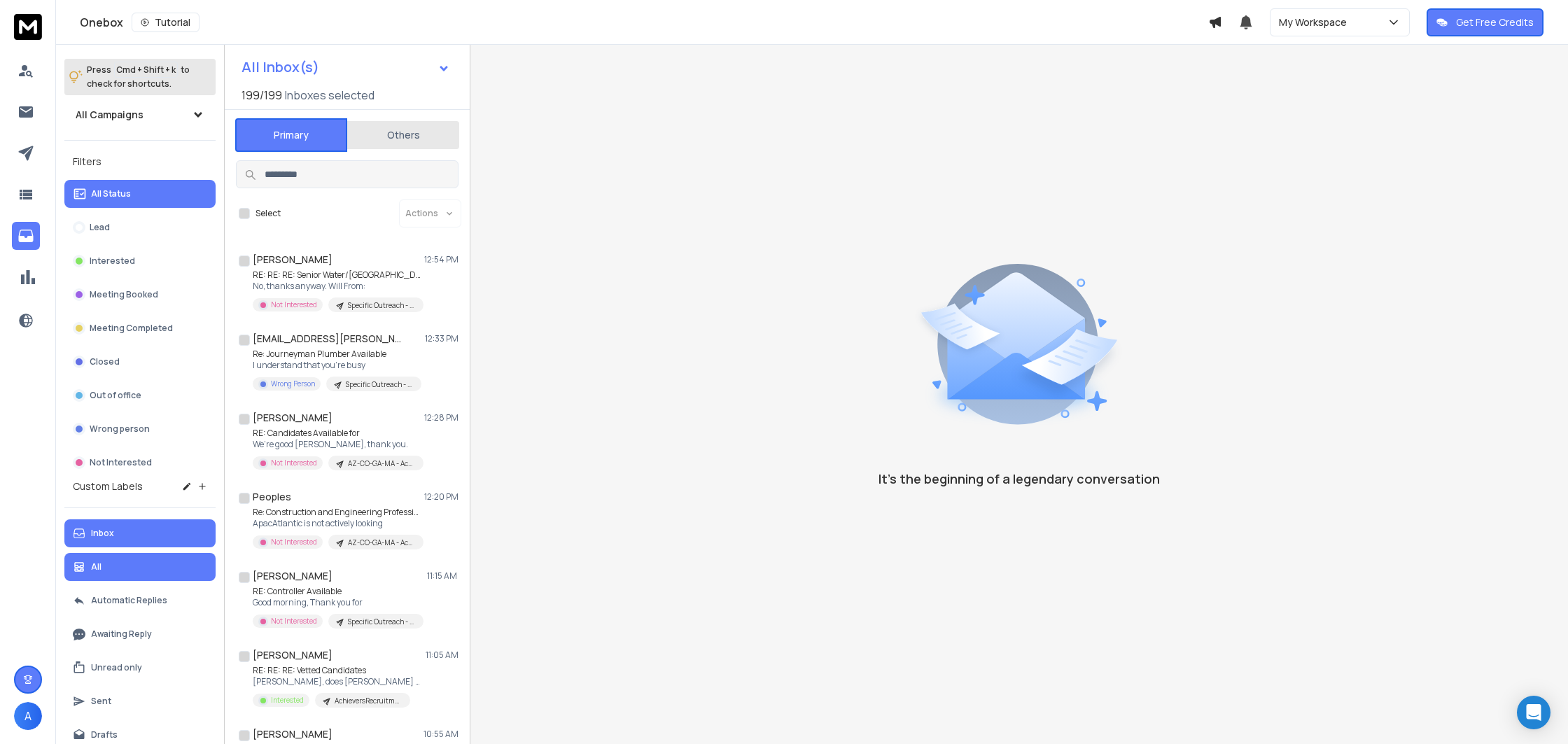
click at [138, 574] on button "All" at bounding box center [140, 567] width 152 height 28
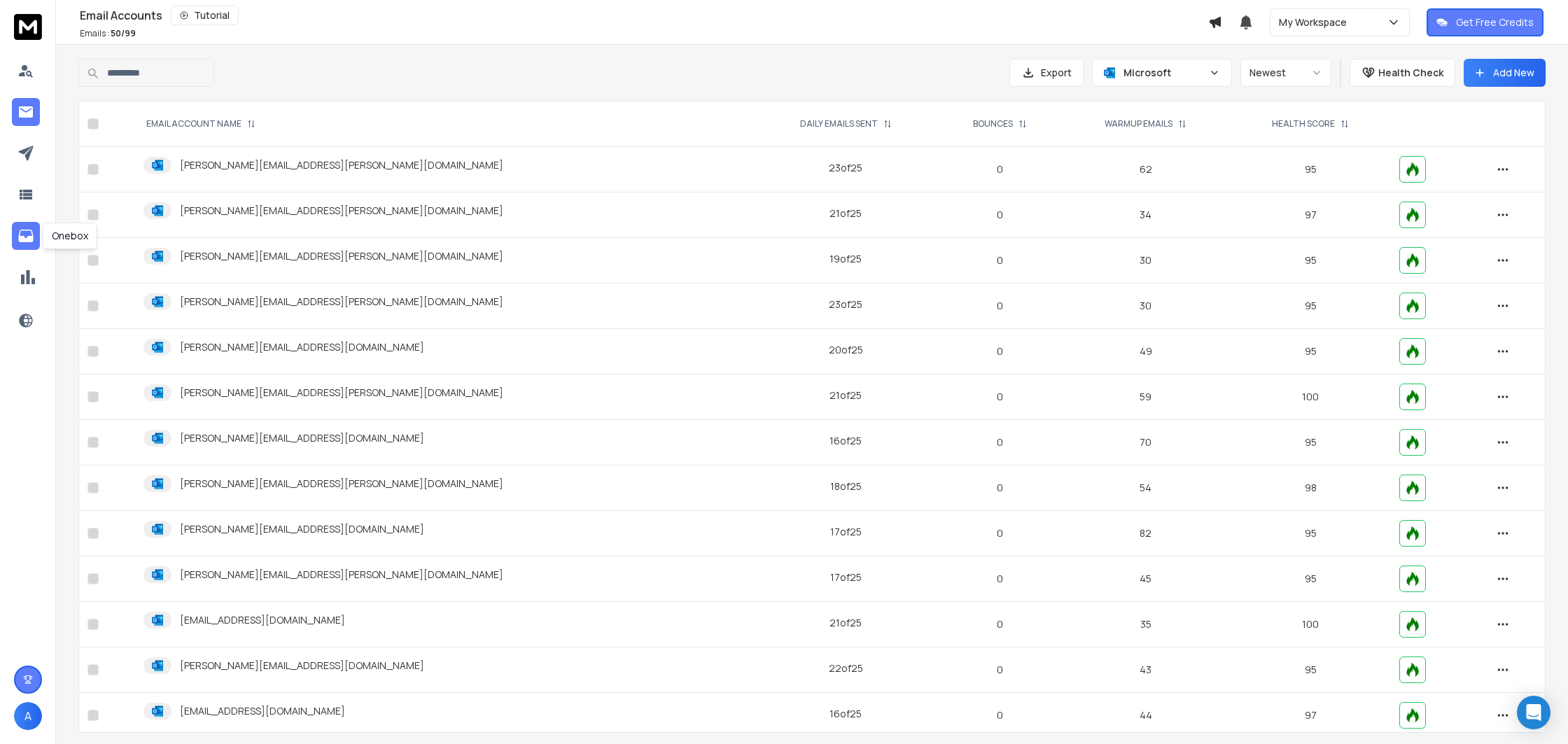
click at [15, 233] on link at bounding box center [26, 235] width 28 height 28
click at [29, 232] on icon at bounding box center [26, 236] width 17 height 17
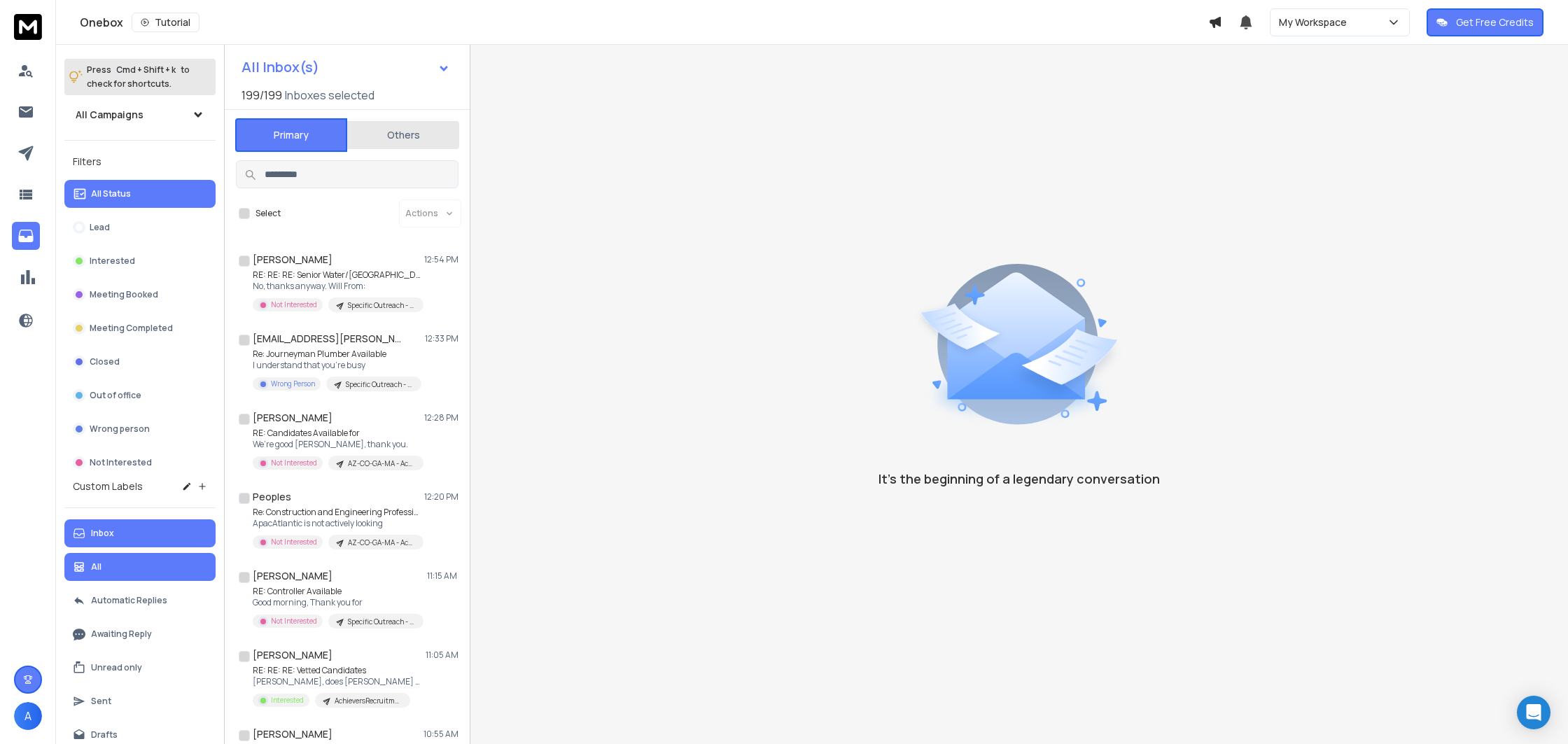
click at [115, 575] on button "All" at bounding box center [140, 567] width 152 height 28
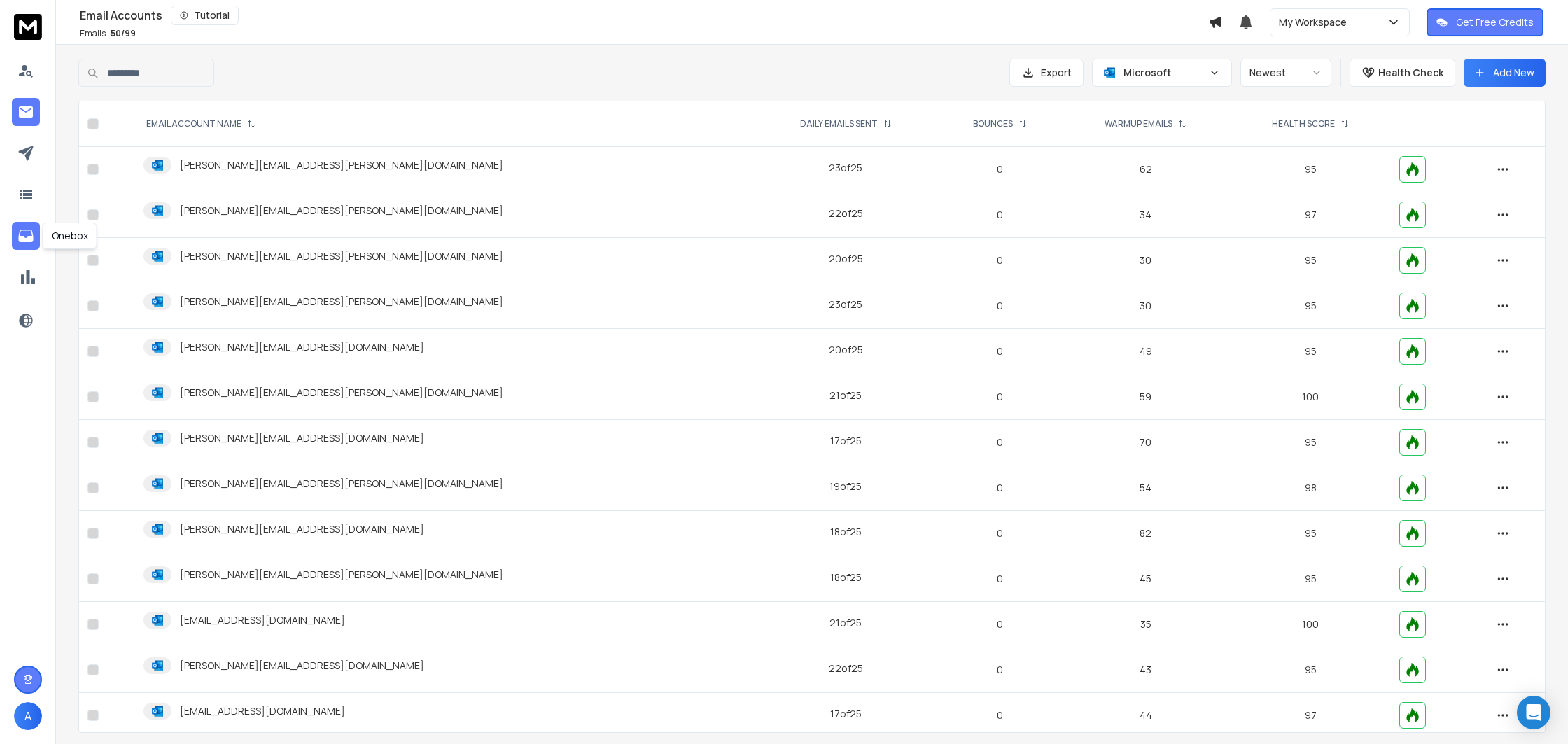
click at [30, 235] on icon at bounding box center [25, 235] width 15 height 13
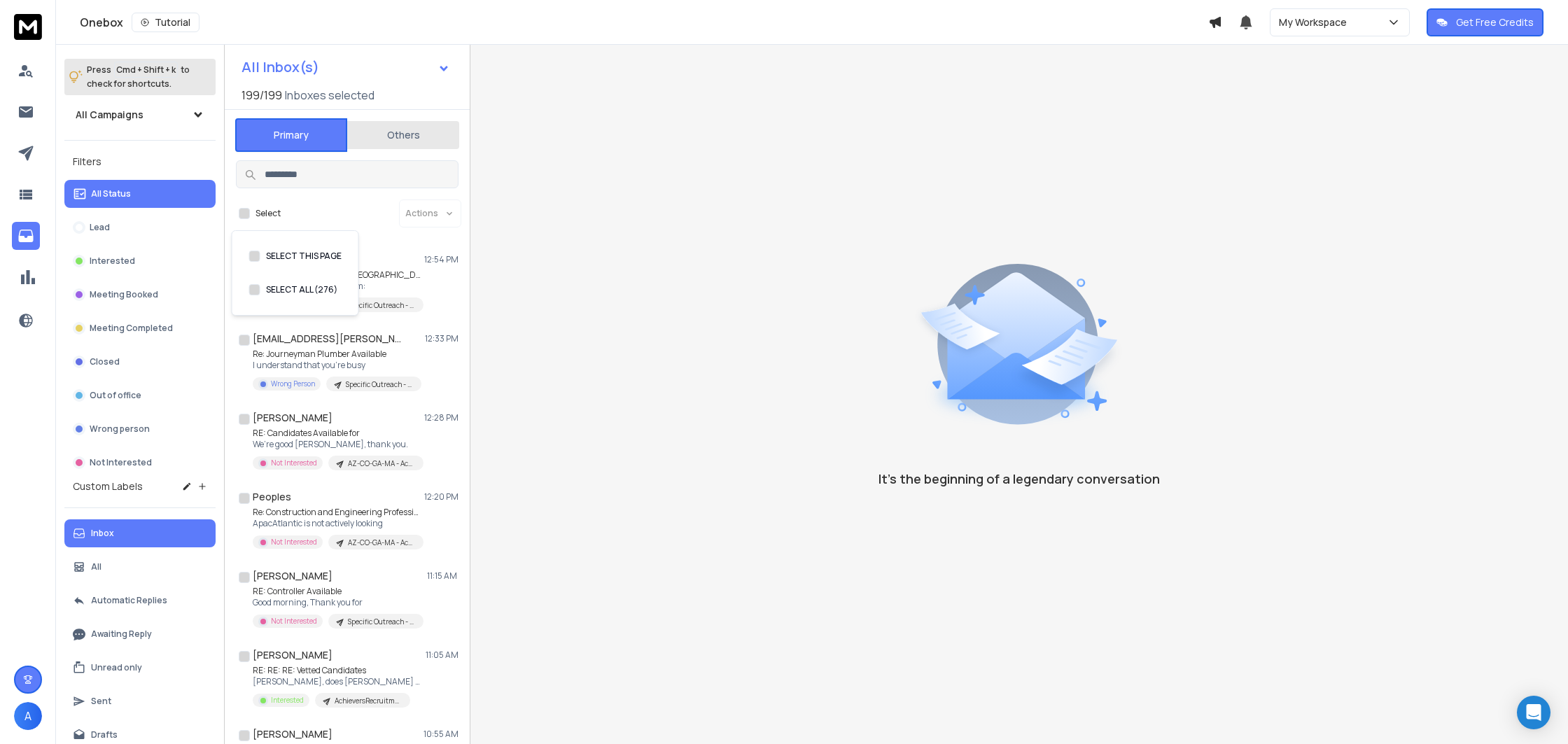
click at [285, 258] on label "SELECT THIS PAGE" at bounding box center [304, 256] width 75 height 11
click at [21, 145] on icon at bounding box center [26, 153] width 17 height 17
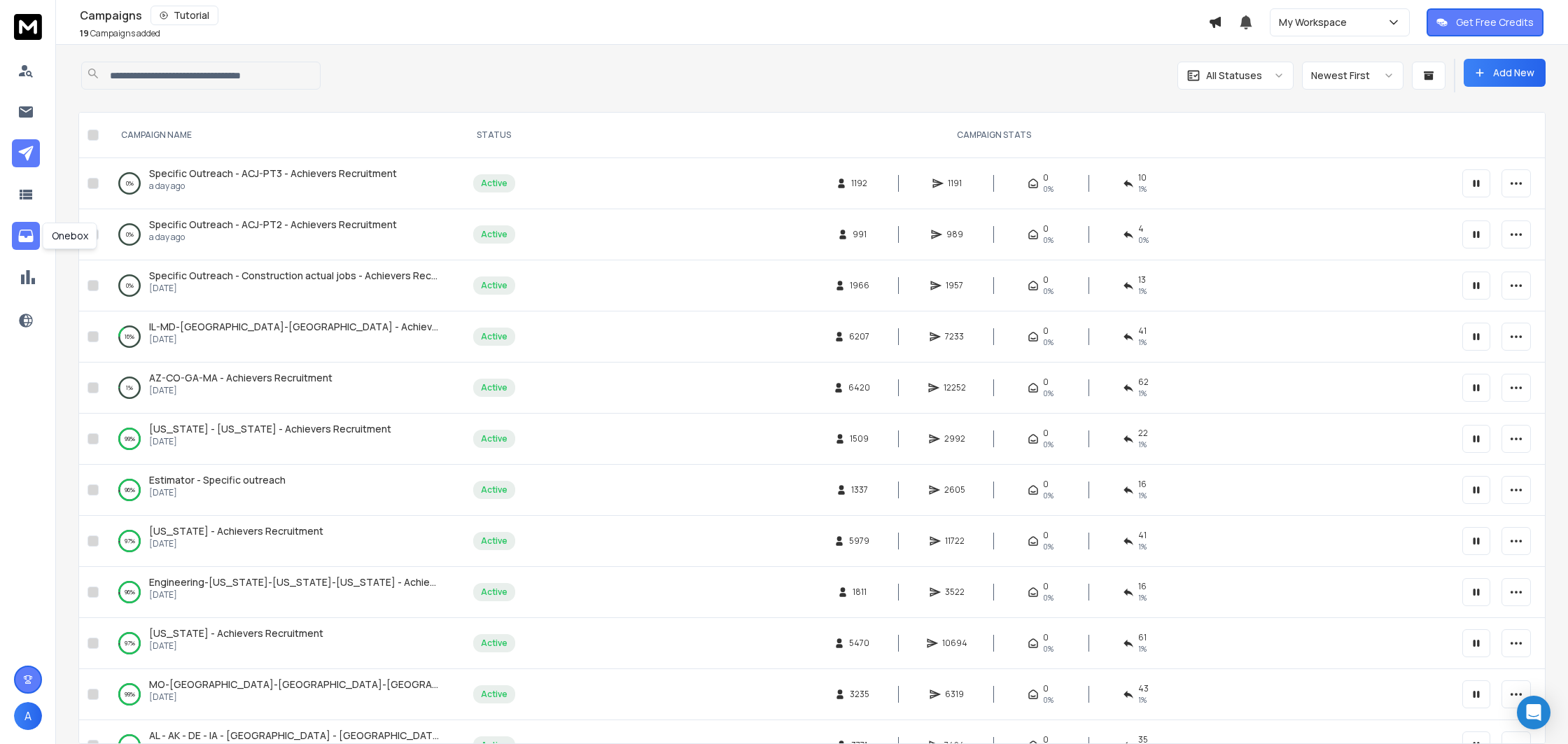
click at [23, 234] on icon at bounding box center [26, 236] width 17 height 17
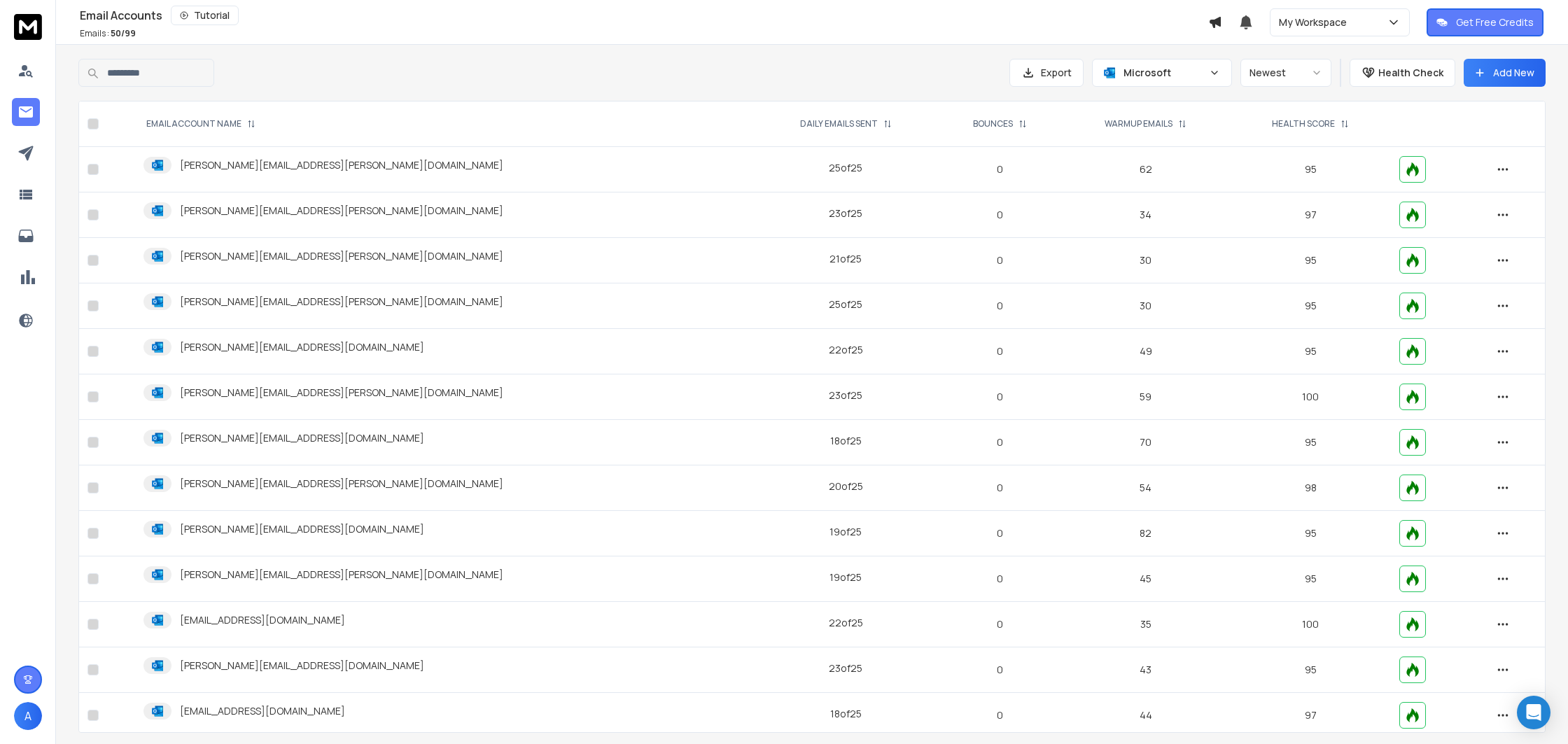
scroll to position [2, 0]
click at [29, 235] on icon at bounding box center [26, 236] width 17 height 17
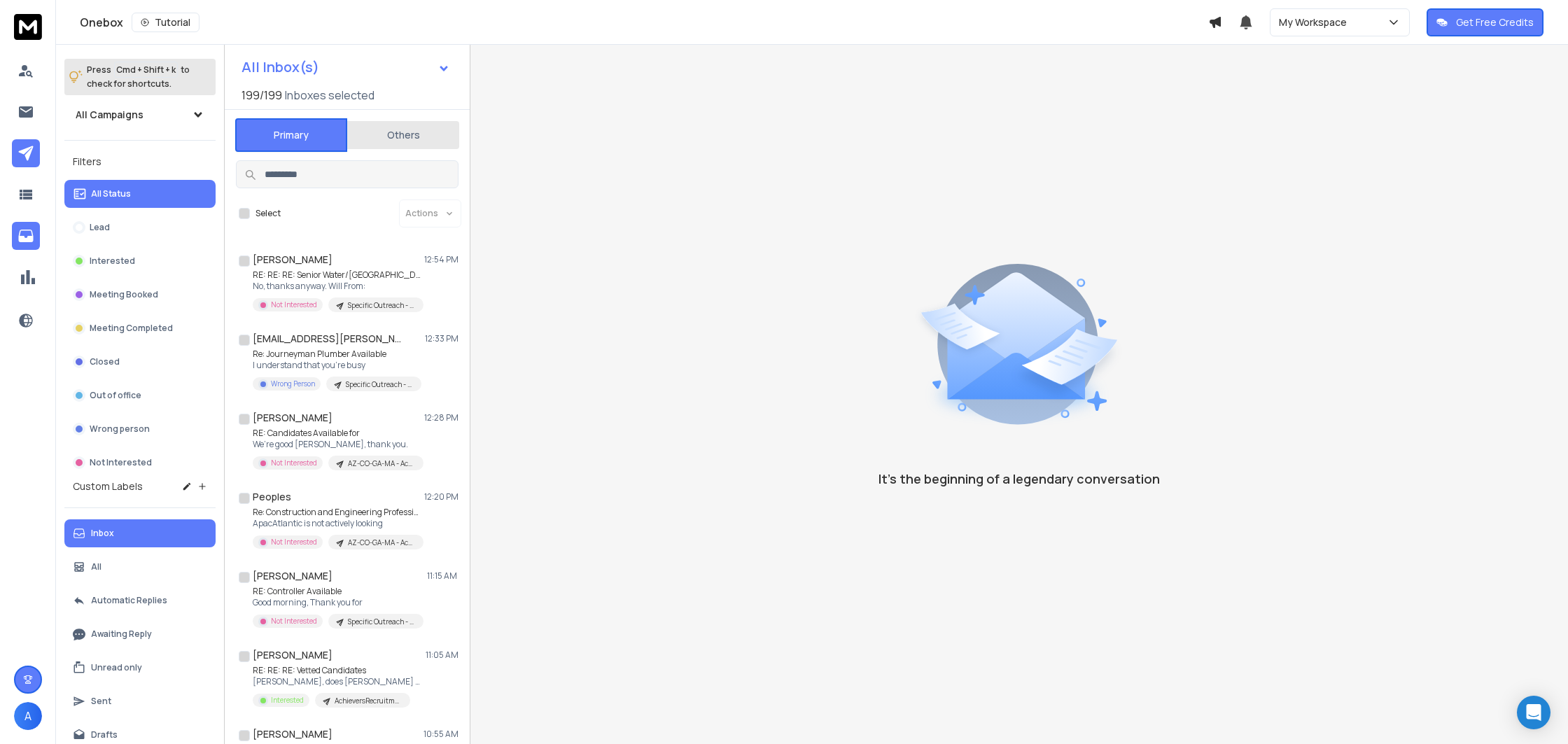
click at [40, 155] on div at bounding box center [28, 156] width 33 height 33
click at [37, 155] on link at bounding box center [26, 153] width 28 height 28
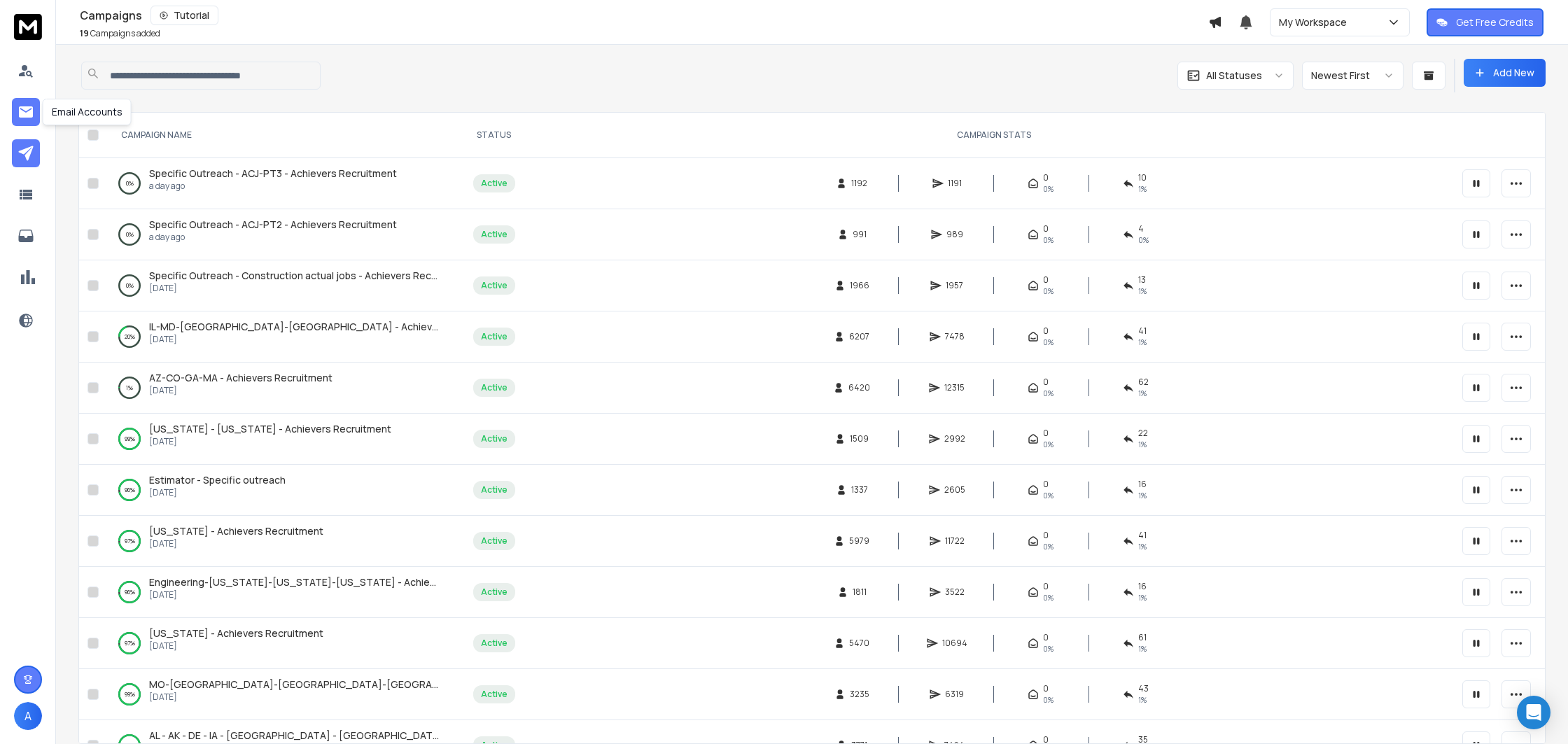
click at [35, 116] on link at bounding box center [26, 111] width 28 height 28
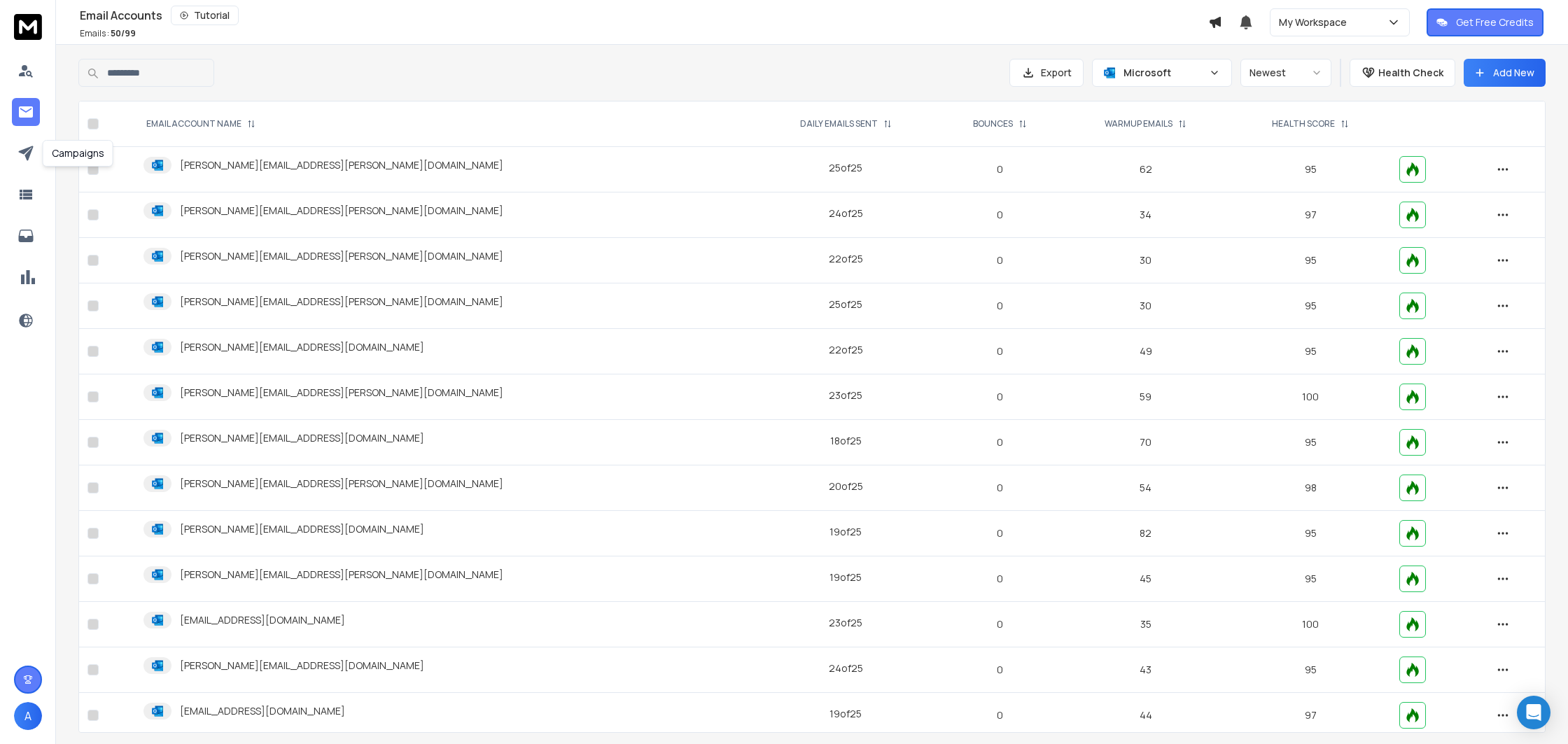
click at [25, 169] on div at bounding box center [28, 156] width 33 height 33
click at [31, 147] on icon at bounding box center [25, 153] width 15 height 15
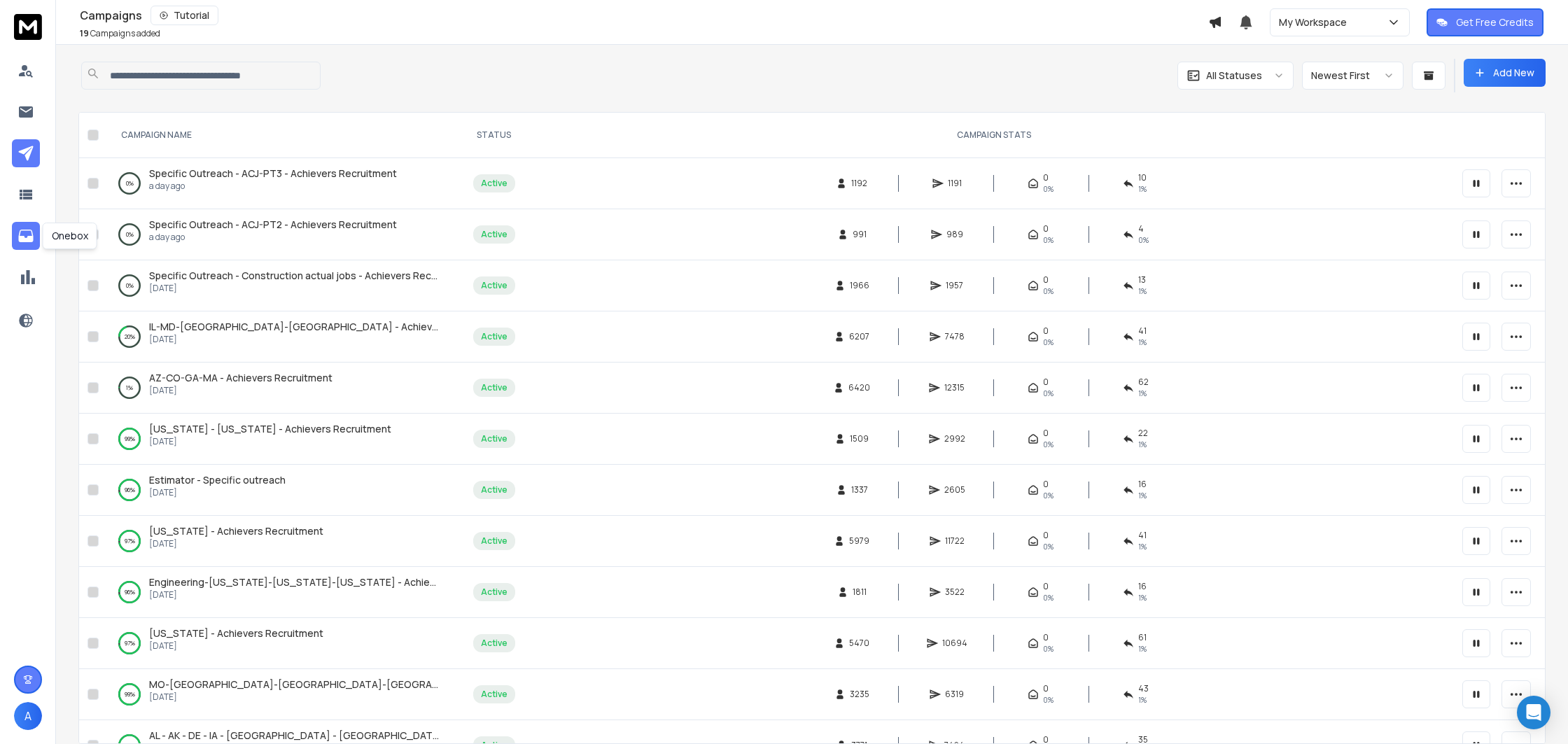
click at [27, 237] on icon at bounding box center [25, 235] width 15 height 13
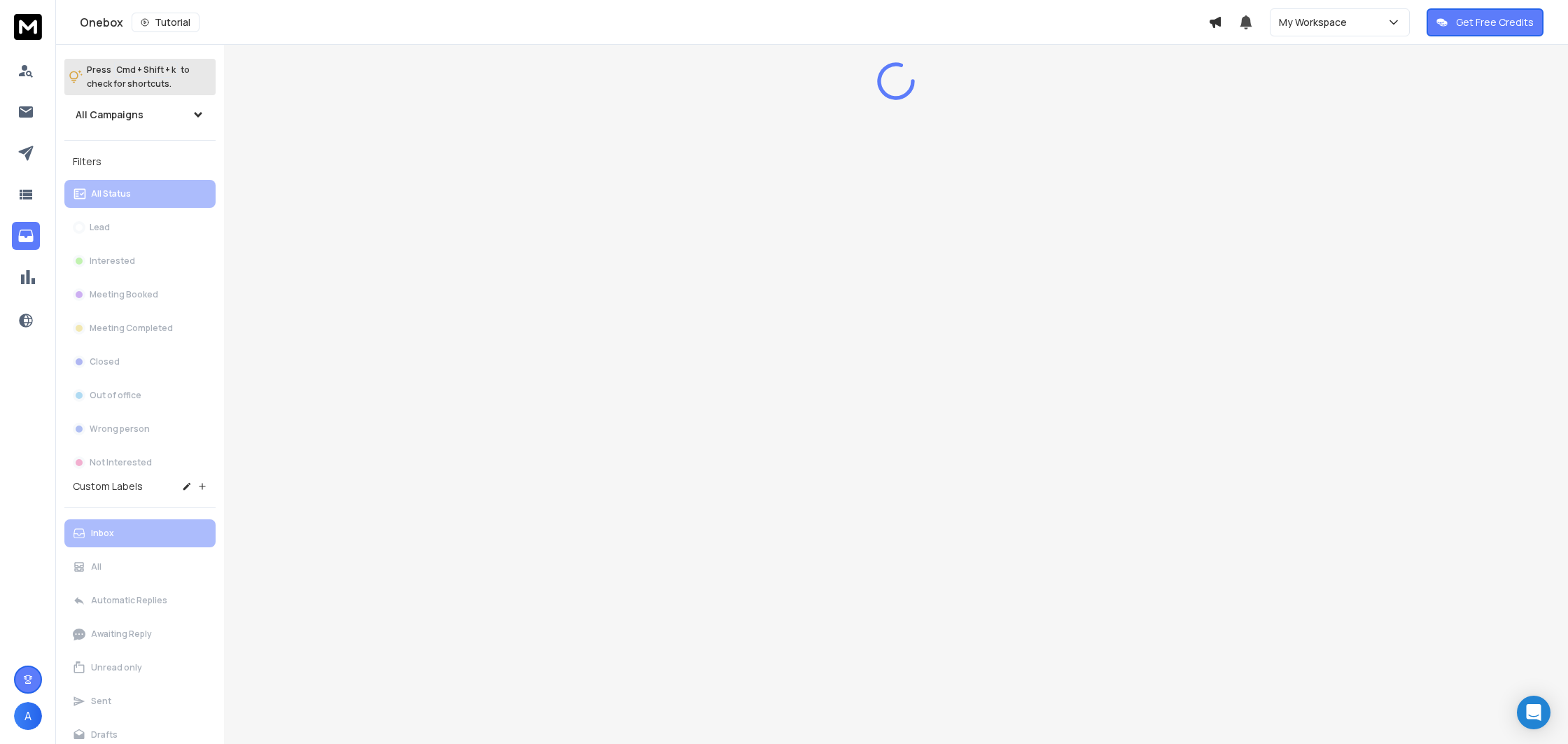
scroll to position [61, 0]
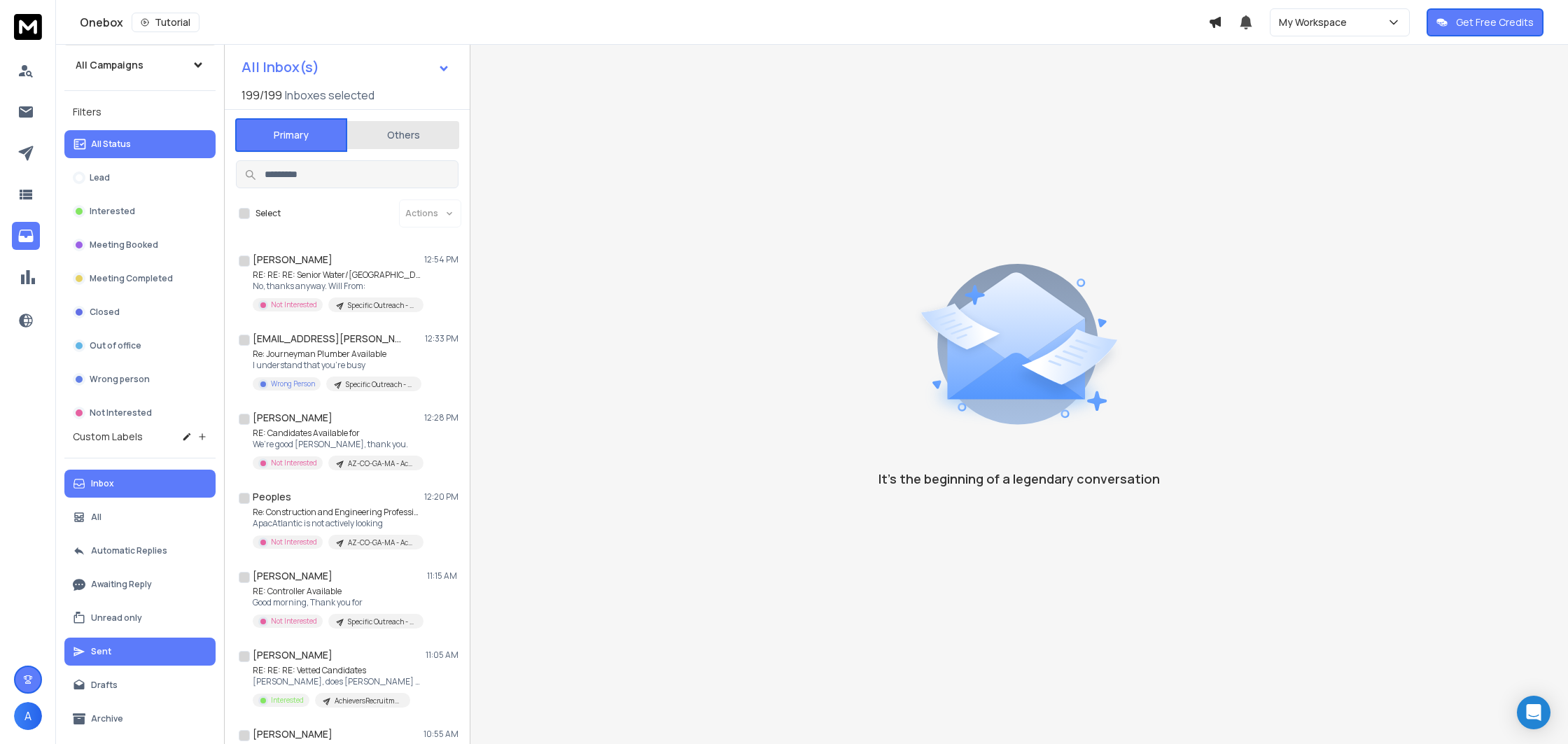
click at [159, 644] on button "Sent" at bounding box center [140, 652] width 152 height 28
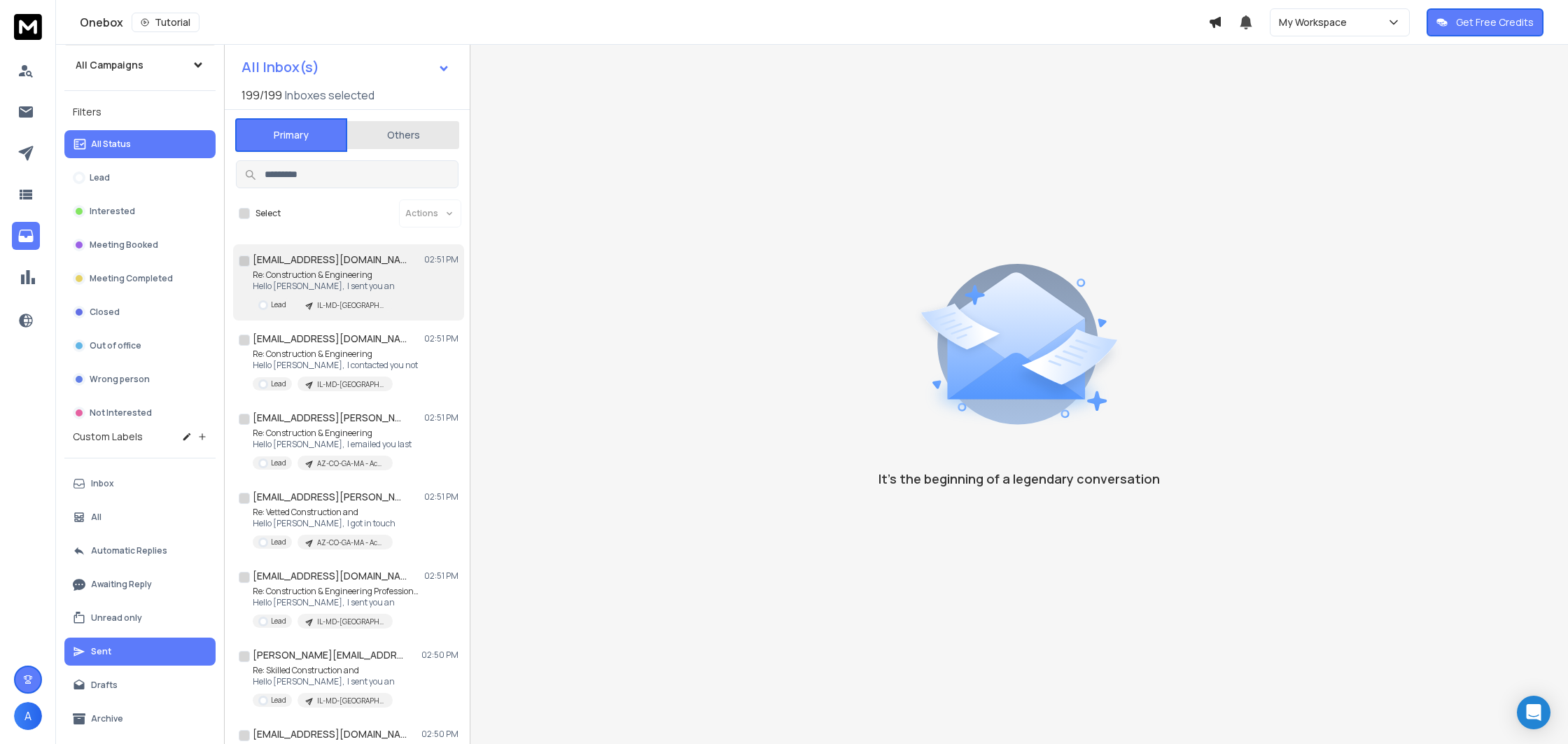
click at [321, 262] on h1 "[EMAIL_ADDRESS][DOMAIN_NAME]" at bounding box center [330, 259] width 154 height 14
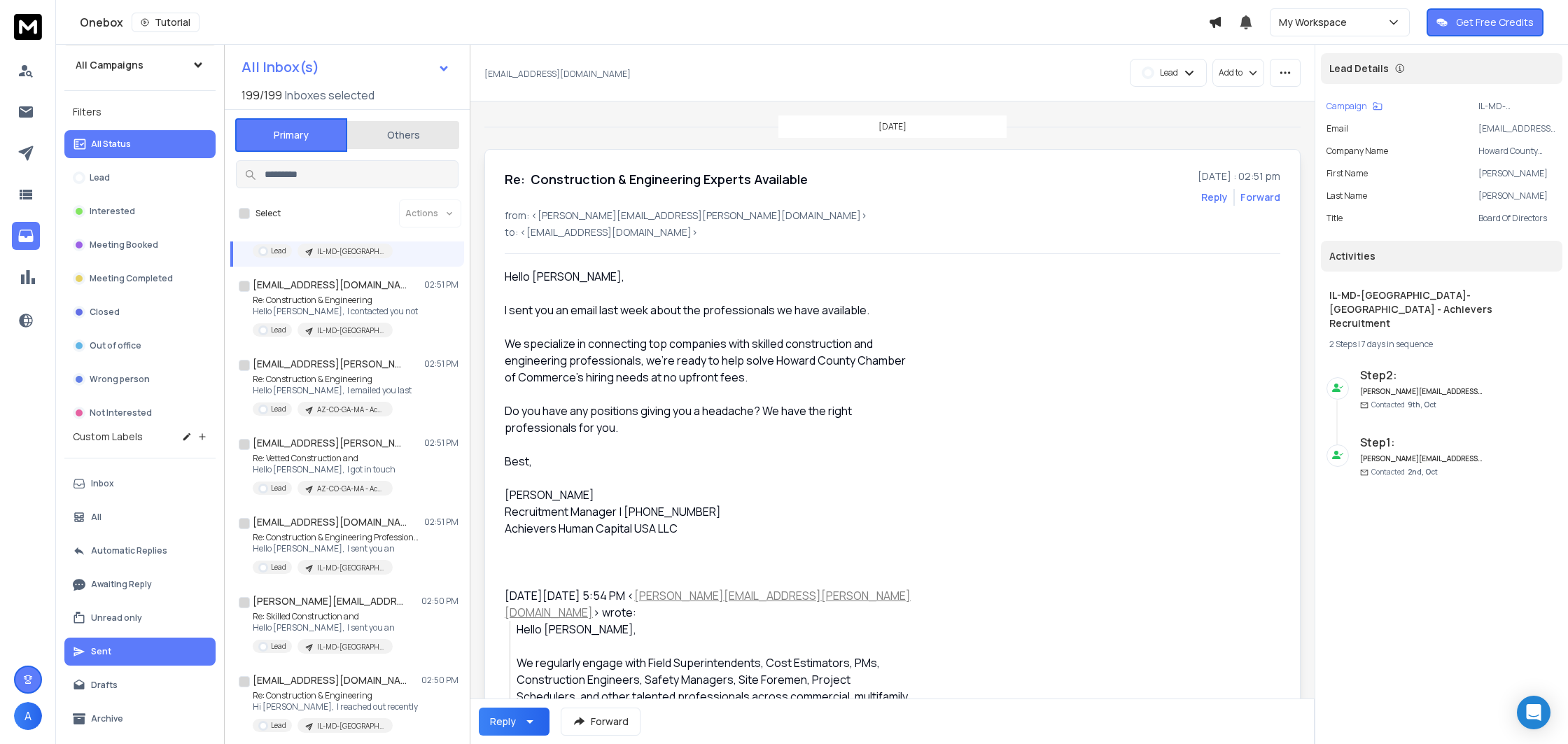
scroll to position [0, 0]
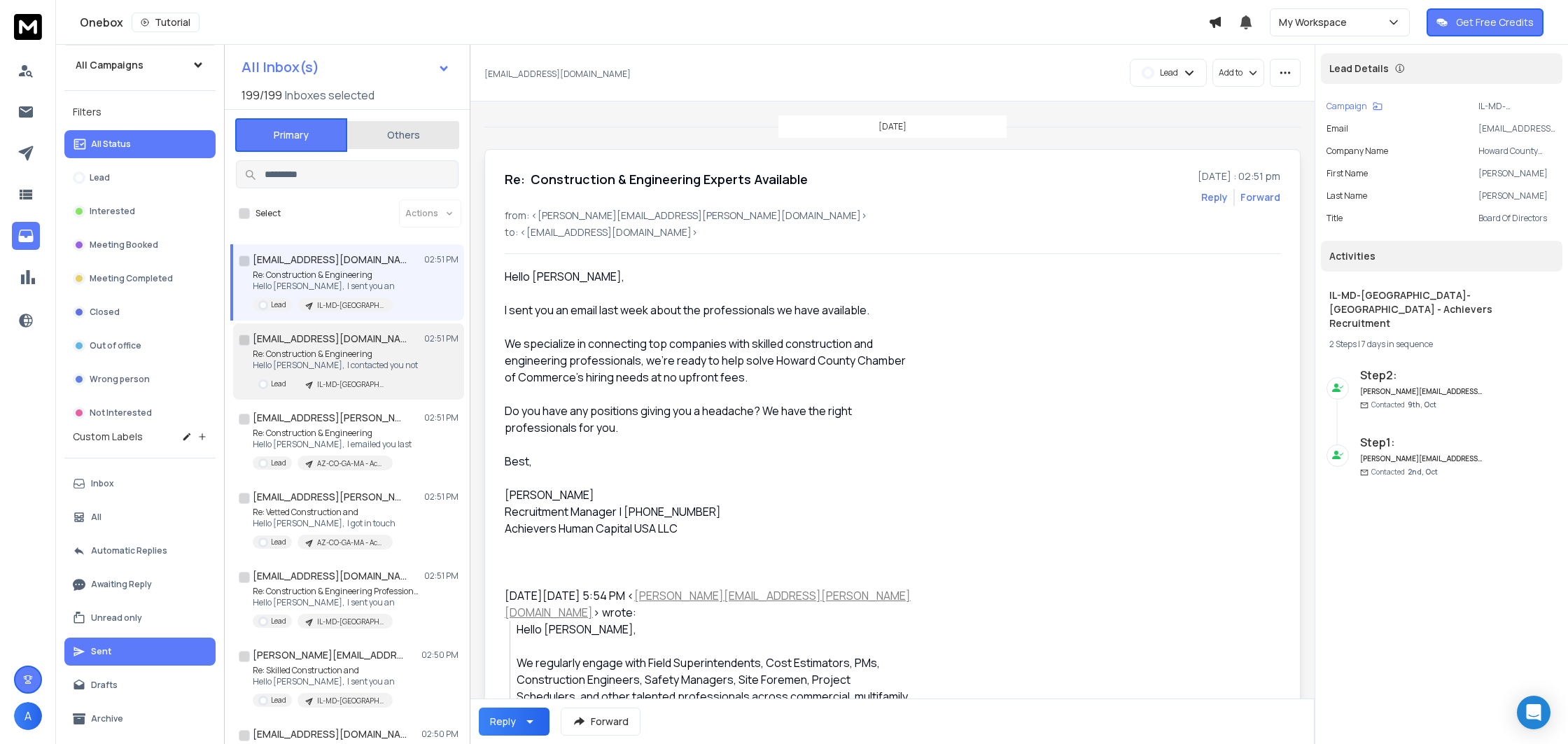
click at [339, 355] on p "Re: Construction & Engineering" at bounding box center [335, 354] width 165 height 11
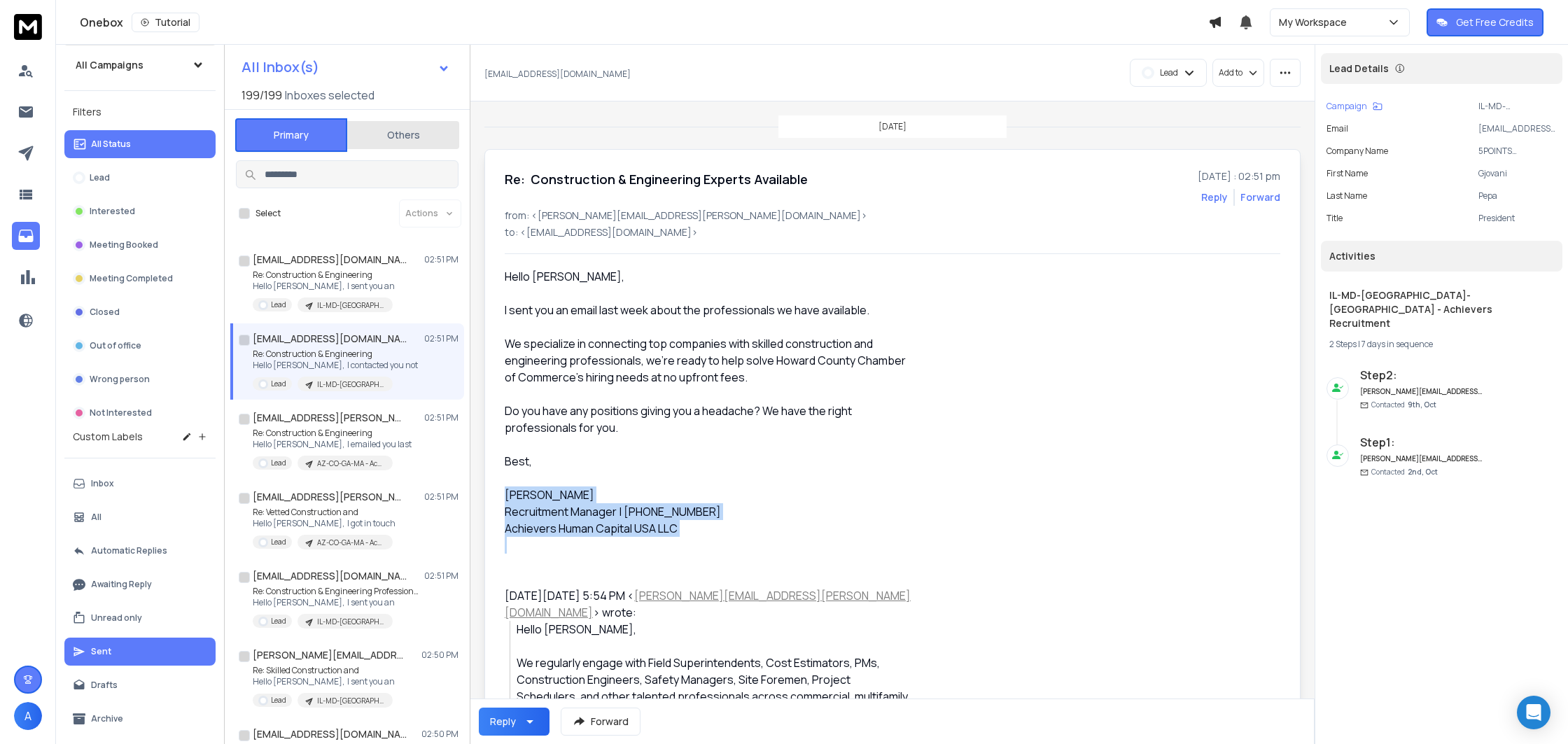
drag, startPoint x: 706, startPoint y: 538, endPoint x: 496, endPoint y: 502, distance: 213.1
click at [496, 502] on div "Re: Construction & Engineering Experts Available [DATE] : 02:51 pm Reply Forwar…" at bounding box center [892, 560] width 816 height 822
click at [791, 537] on div "Best, [PERSON_NAME] Recruitment Manager | [PHONE_NUMBER] Achievers Human Capita…" at bounding box center [708, 503] width 408 height 101
click at [30, 147] on icon at bounding box center [26, 153] width 17 height 17
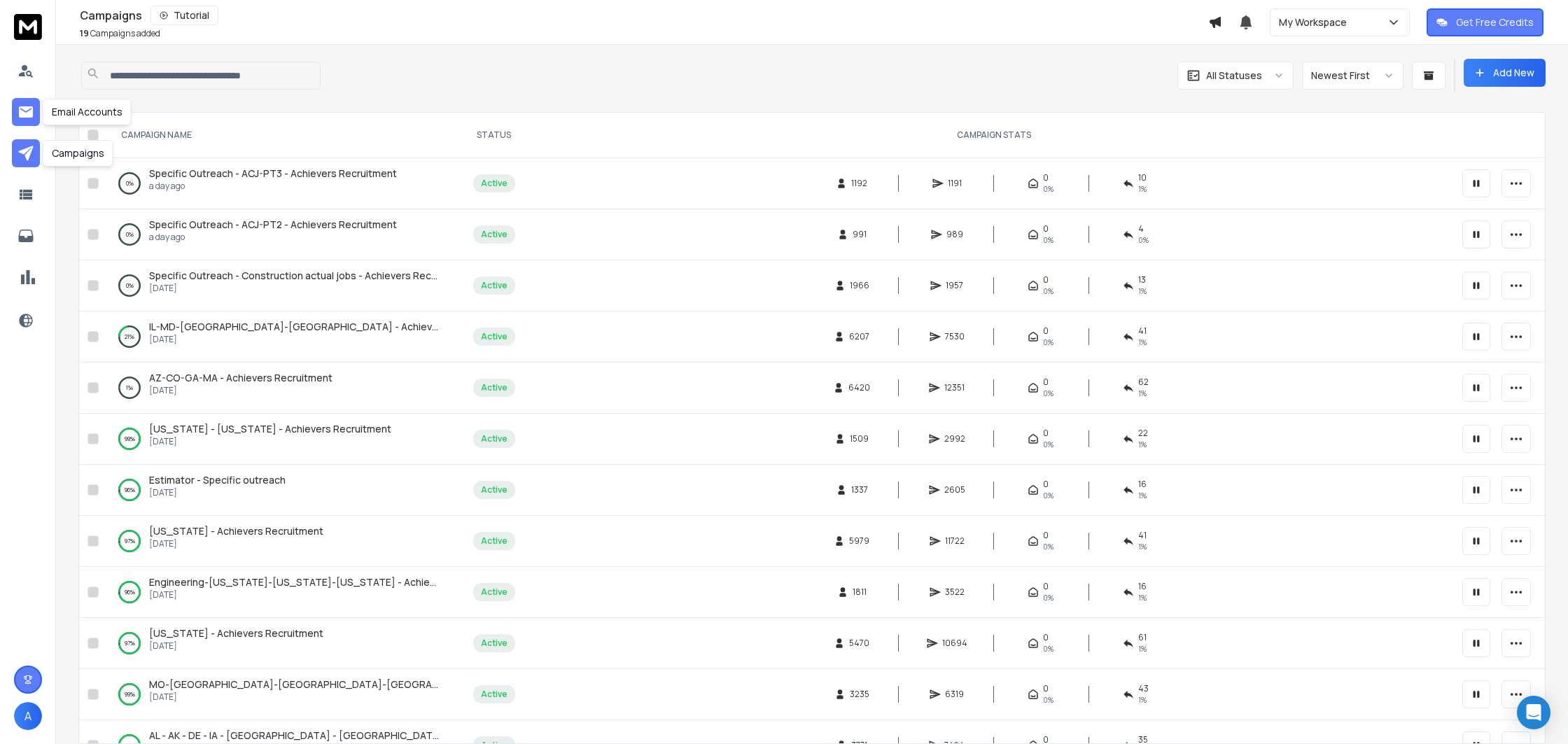
click at [14, 118] on link at bounding box center [26, 111] width 28 height 28
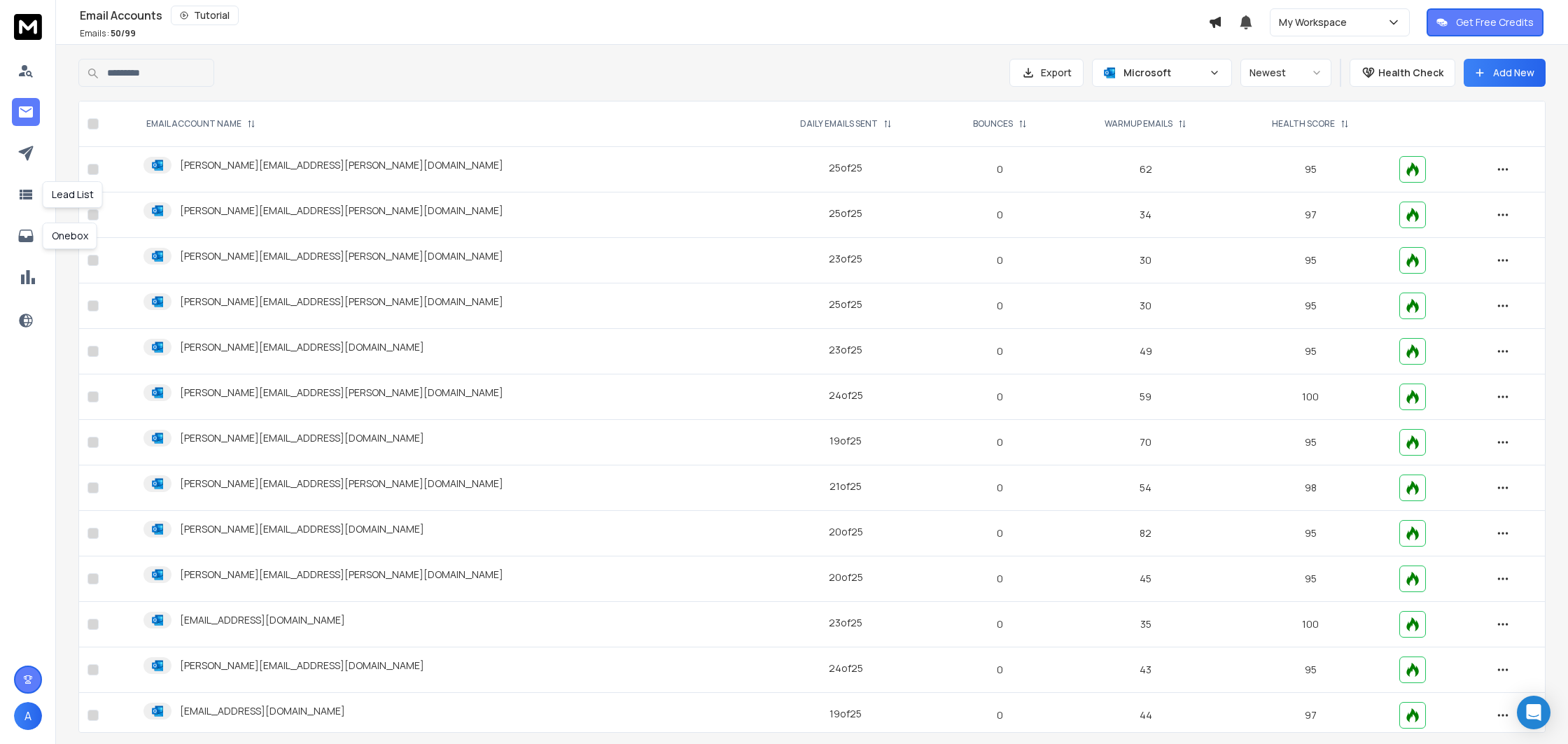
click at [12, 259] on div at bounding box center [28, 198] width 33 height 283
click at [17, 247] on link at bounding box center [26, 235] width 28 height 28
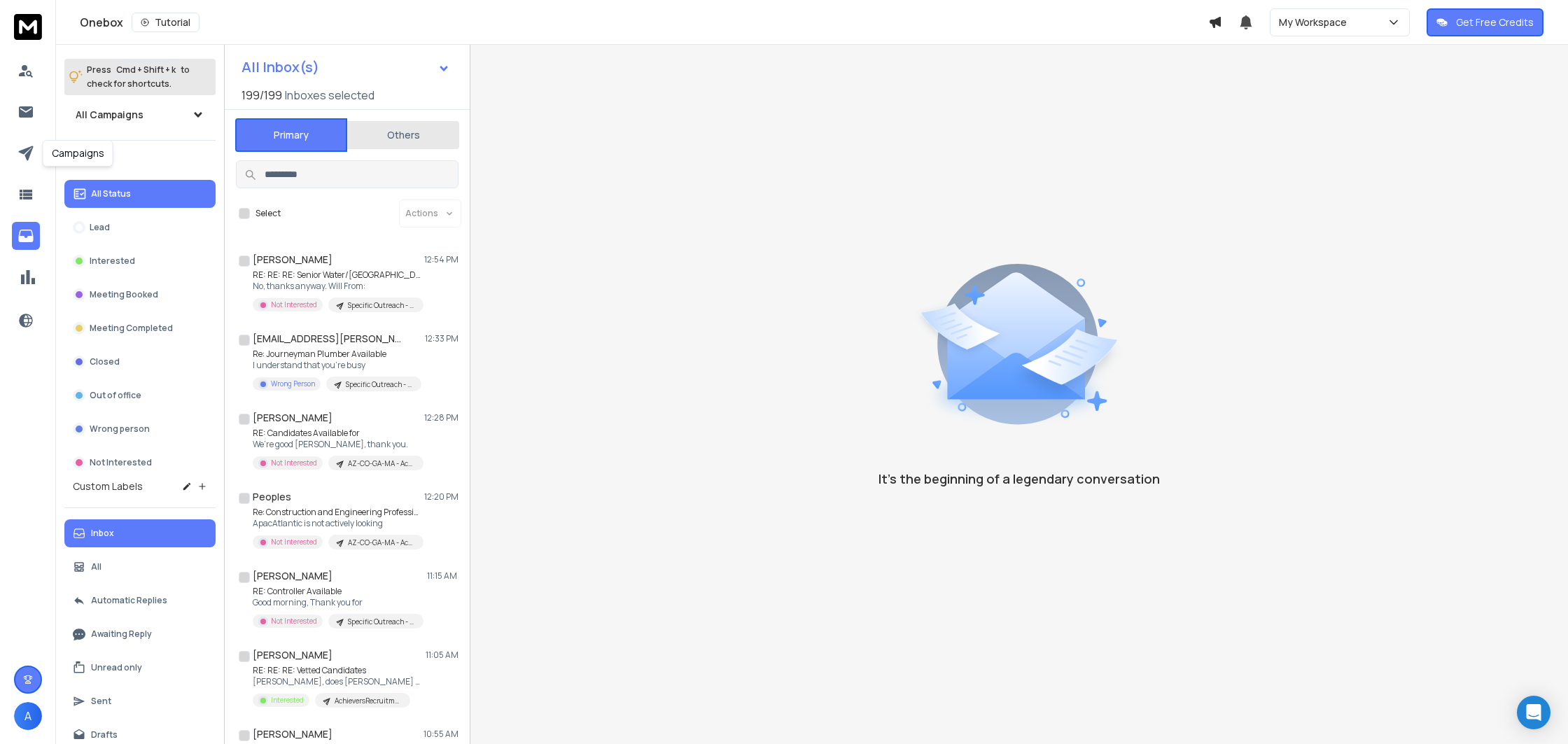
click at [20, 136] on div at bounding box center [28, 198] width 33 height 283
click at [29, 155] on icon at bounding box center [26, 153] width 17 height 17
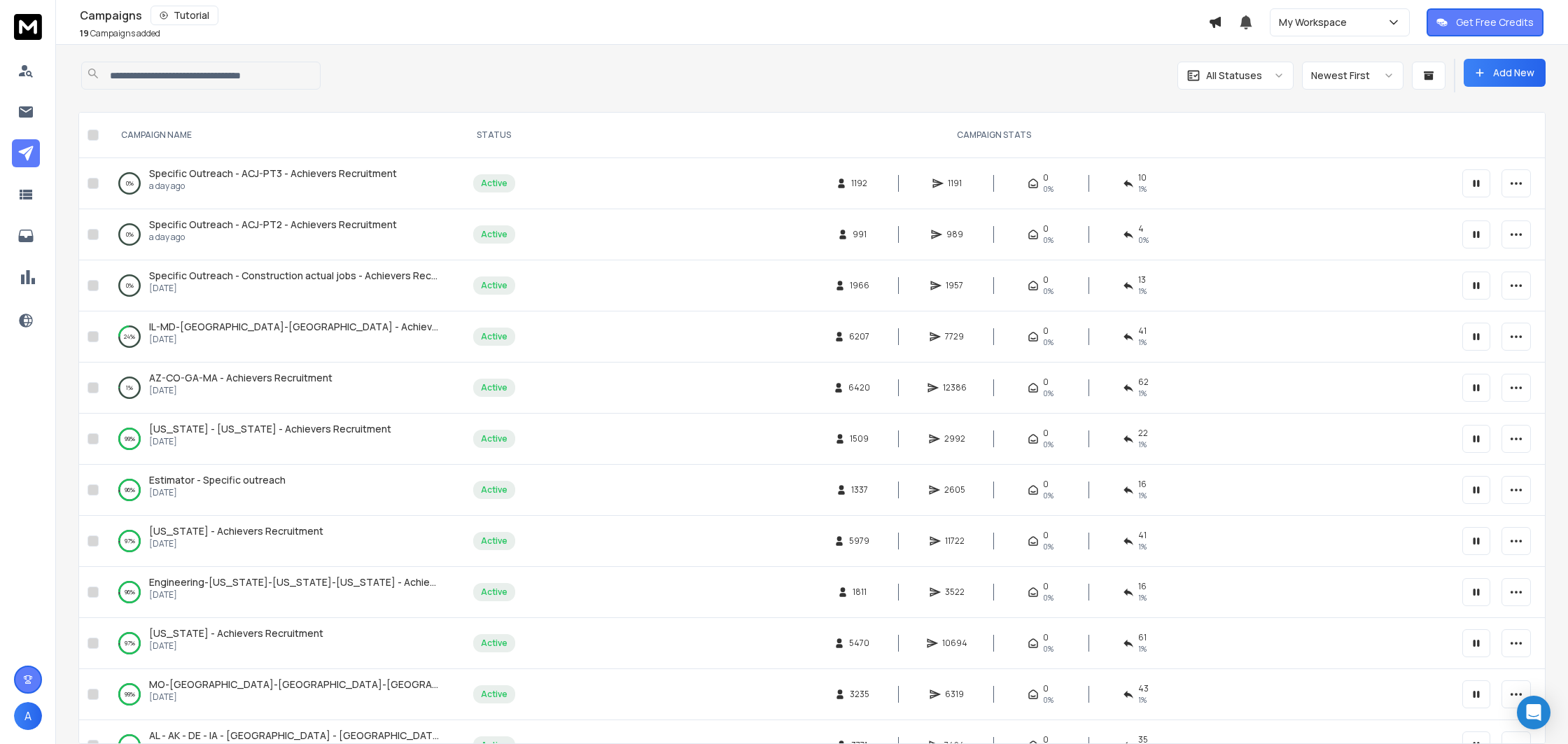
click at [17, 86] on div at bounding box center [28, 73] width 33 height 33
click at [29, 119] on icon at bounding box center [26, 112] width 17 height 17
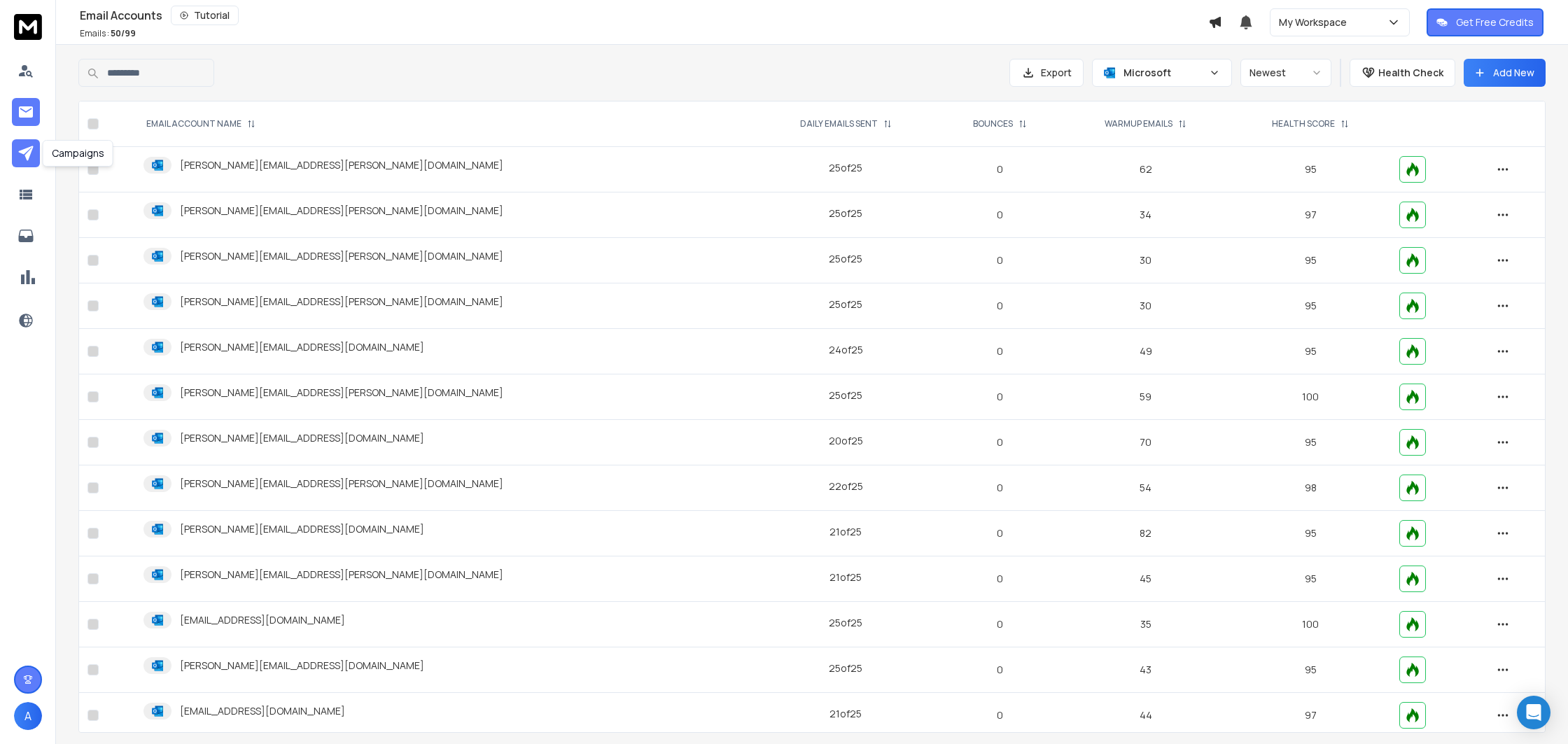
click at [33, 148] on icon at bounding box center [26, 153] width 17 height 17
